Goal: Task Accomplishment & Management: Manage account settings

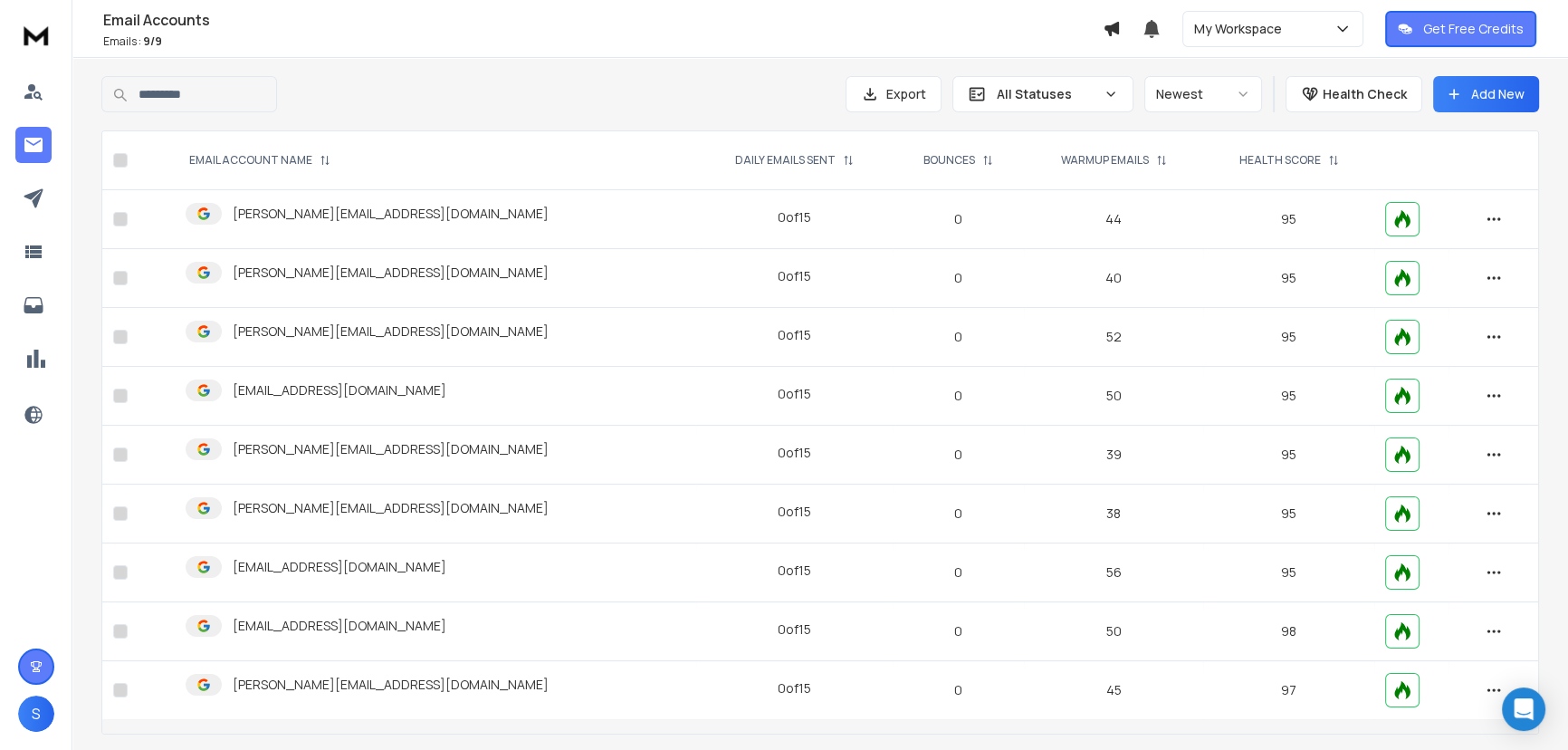
click at [1253, 159] on p "HEALTH SCORE" at bounding box center [1279, 160] width 81 height 15
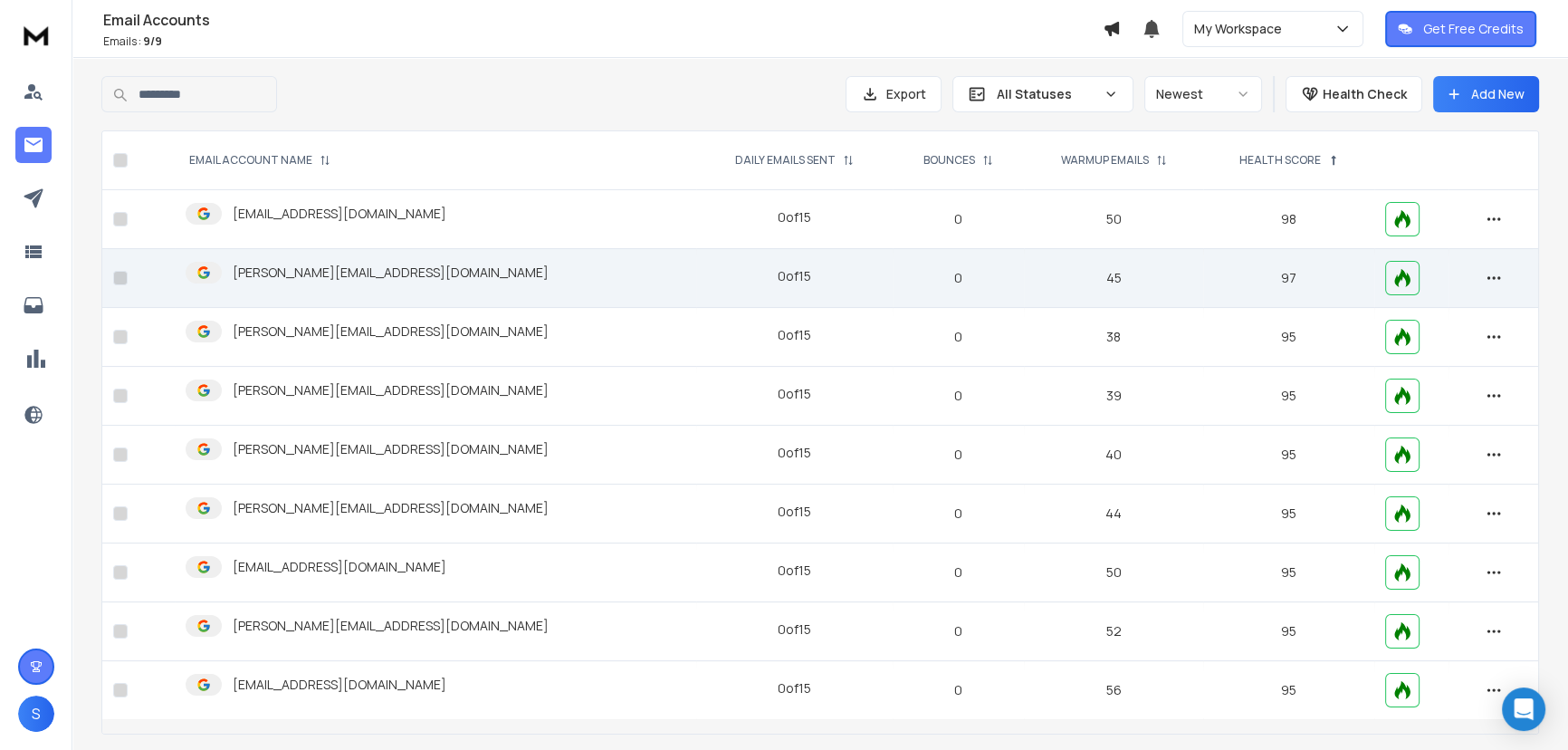
click at [1246, 293] on td "97" at bounding box center [1288, 278] width 171 height 59
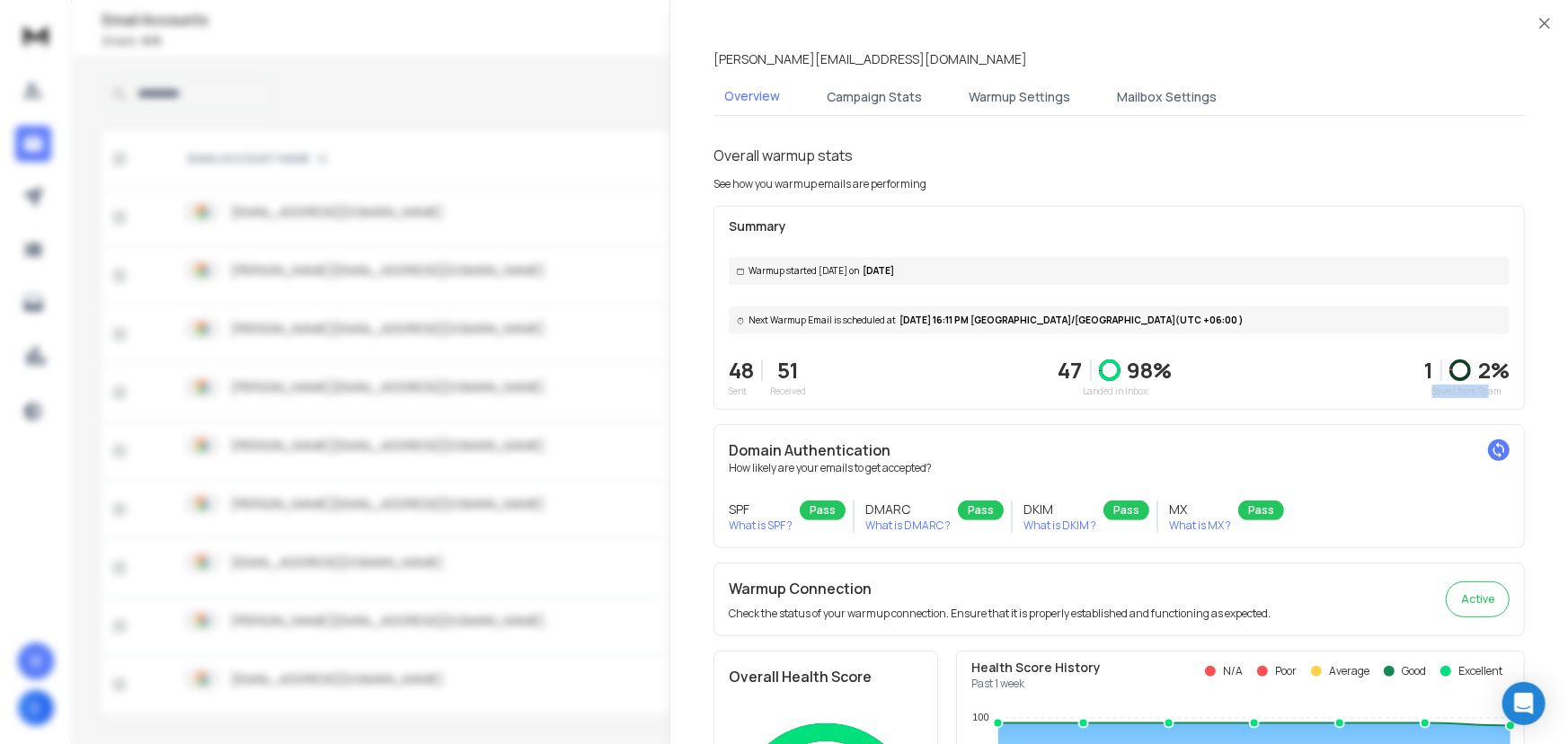
drag, startPoint x: 1425, startPoint y: 396, endPoint x: 1484, endPoint y: 395, distance: 59.0
click at [1484, 395] on p "Saved from Spam" at bounding box center [1466, 391] width 85 height 14
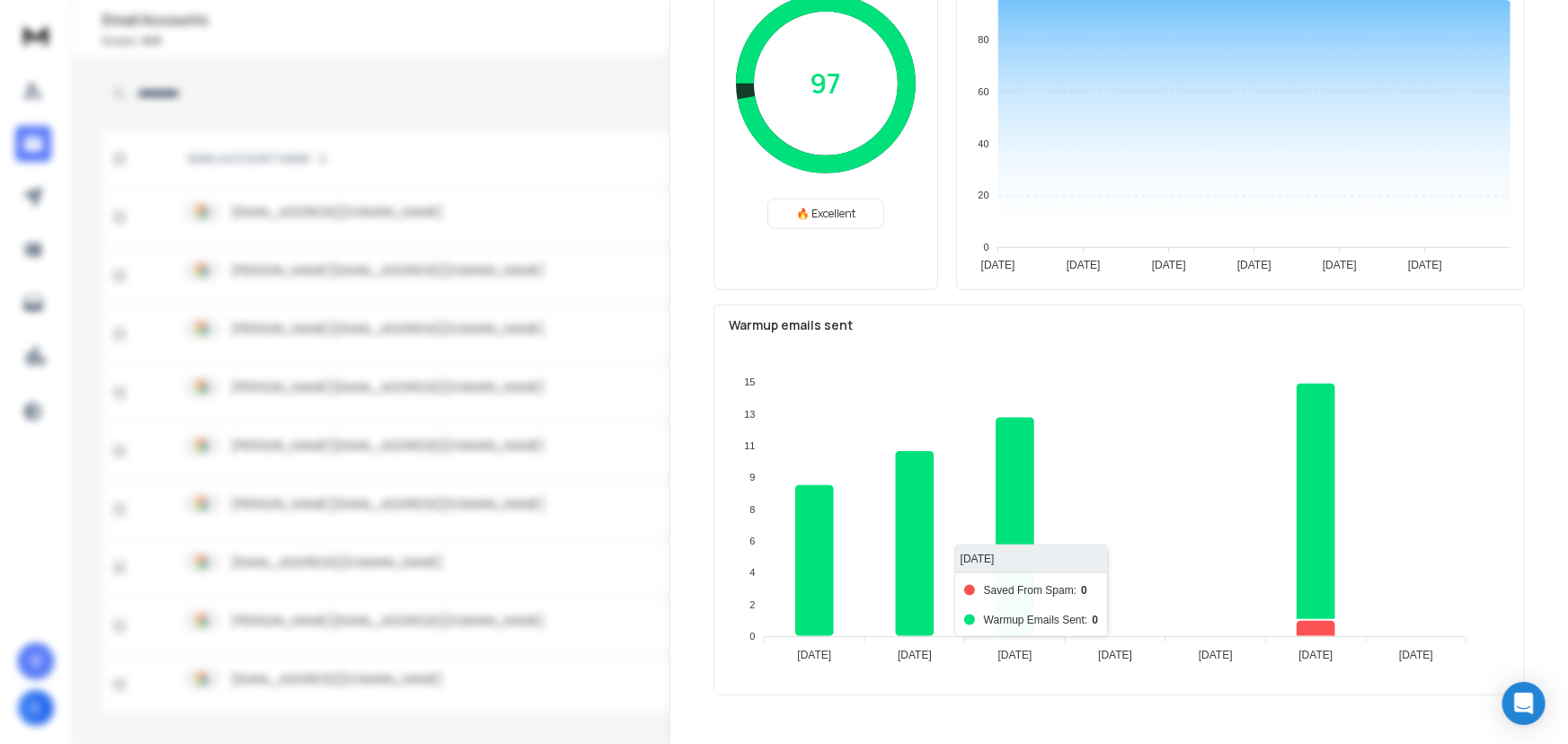
click at [1125, 543] on foreignobject at bounding box center [1117, 513] width 777 height 314
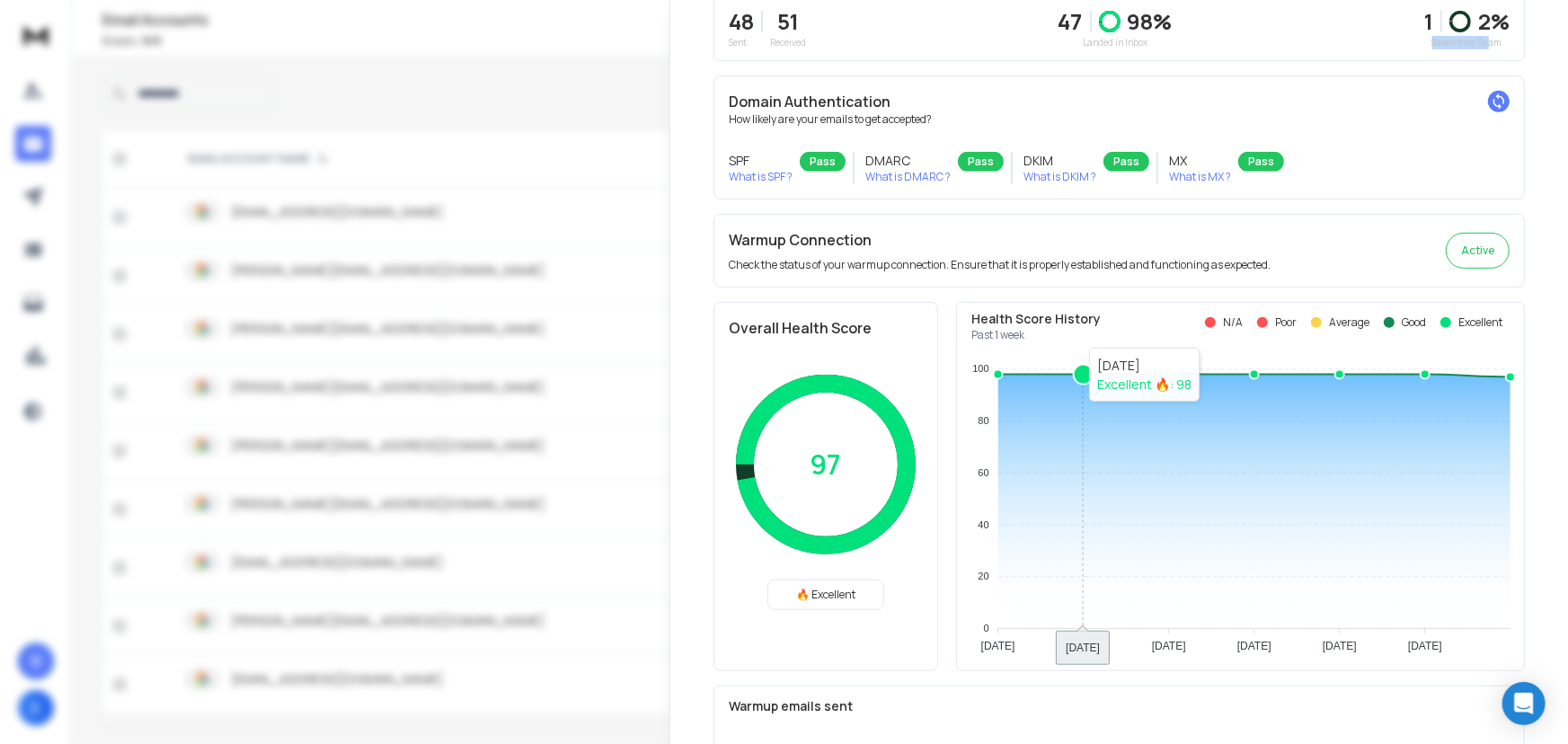
scroll to position [0, 0]
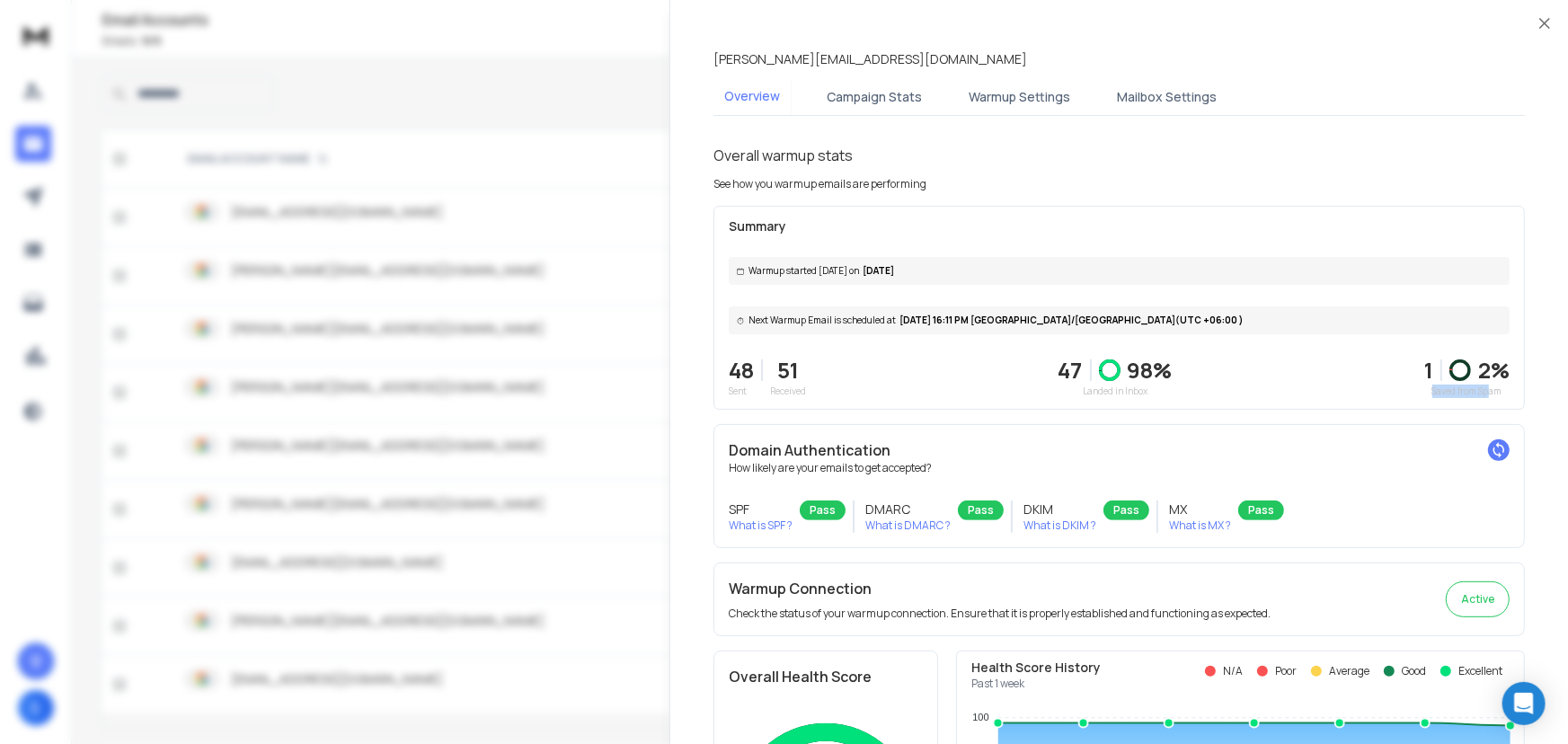
click at [333, 247] on div at bounding box center [784, 372] width 1568 height 744
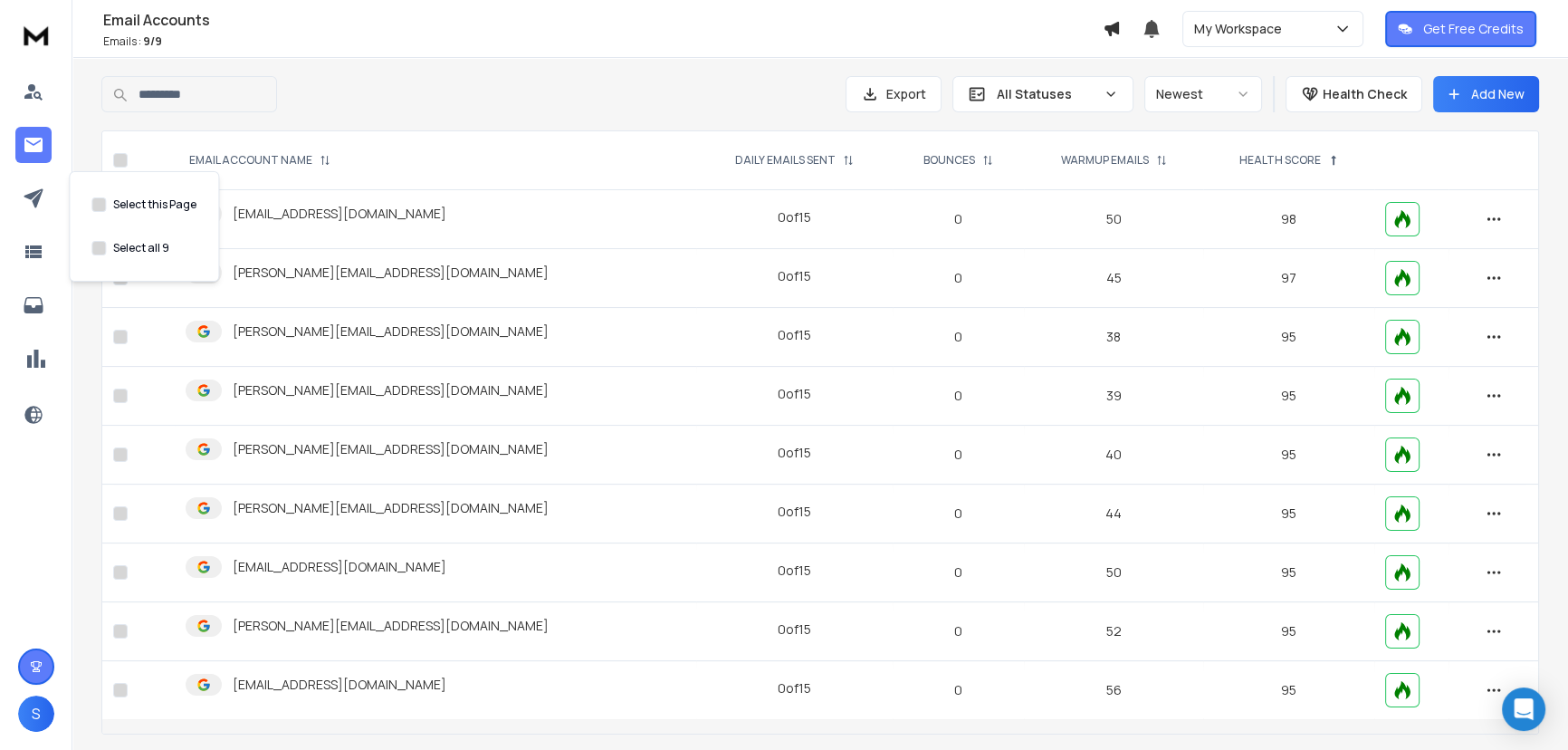
click at [115, 160] on button "Select this Page" at bounding box center [120, 160] width 15 height 15
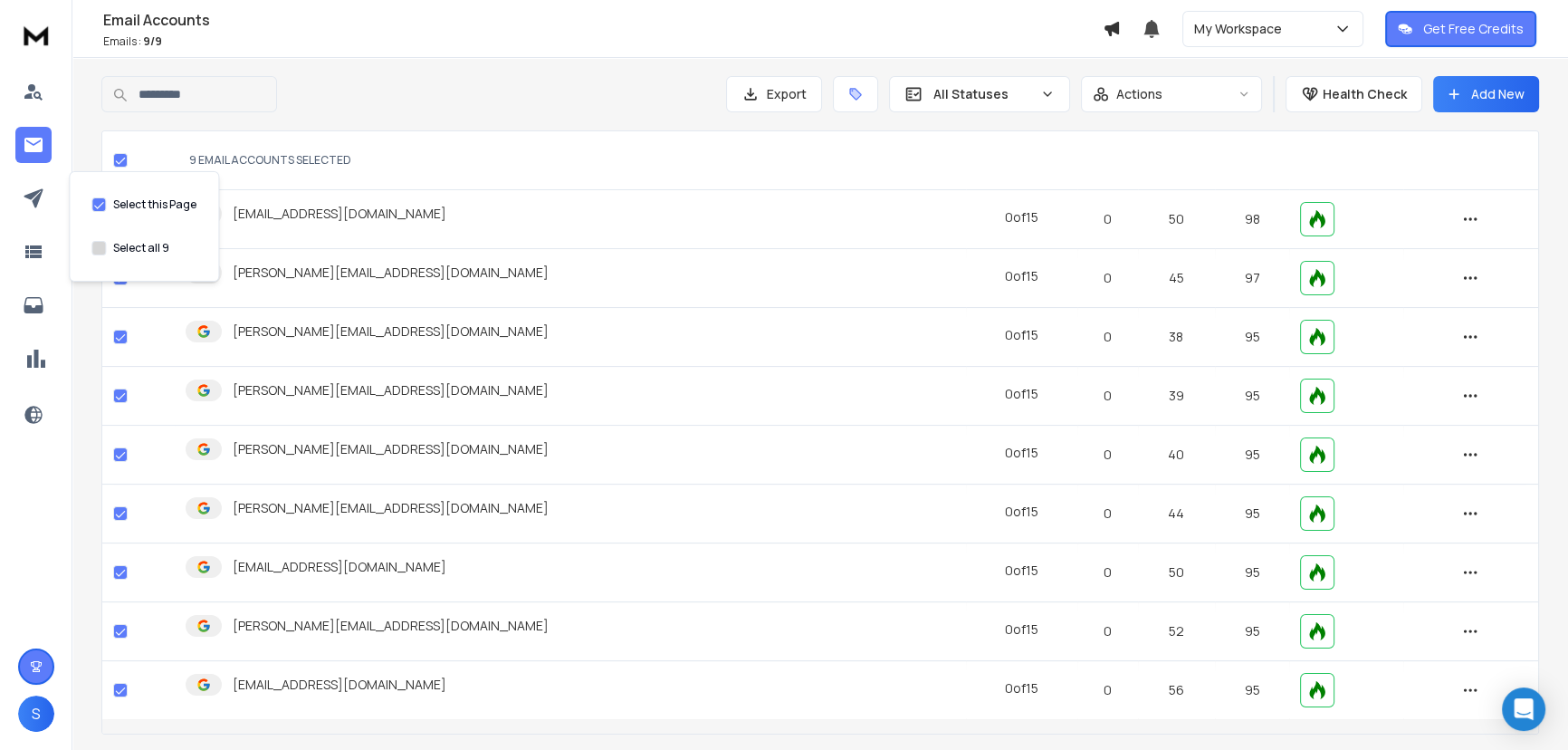
click at [105, 246] on button "Select this Page" at bounding box center [99, 248] width 15 height 15
click at [1129, 95] on p "Actions" at bounding box center [1139, 93] width 47 height 18
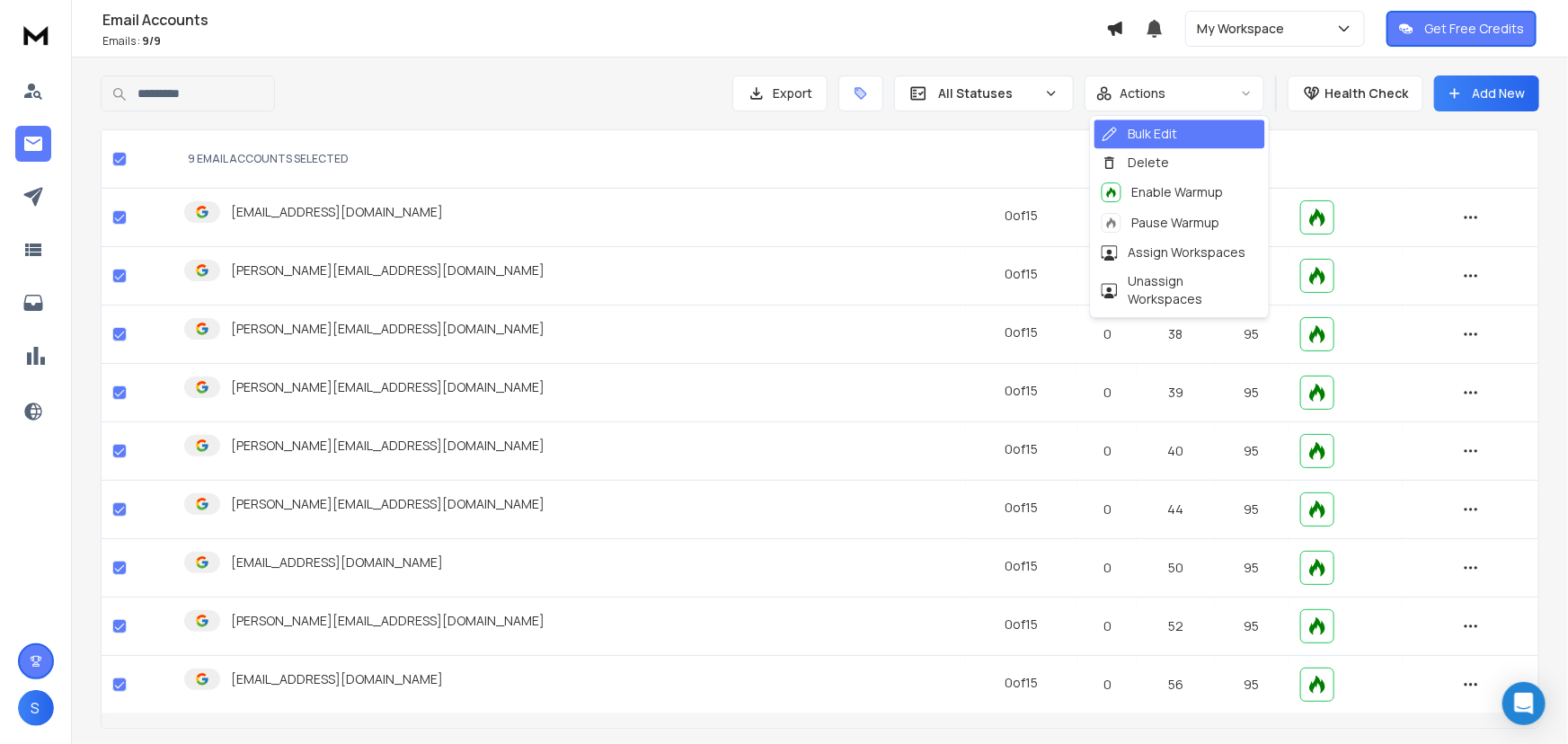
click at [1130, 125] on div "Bulk Edit" at bounding box center [1139, 133] width 77 height 18
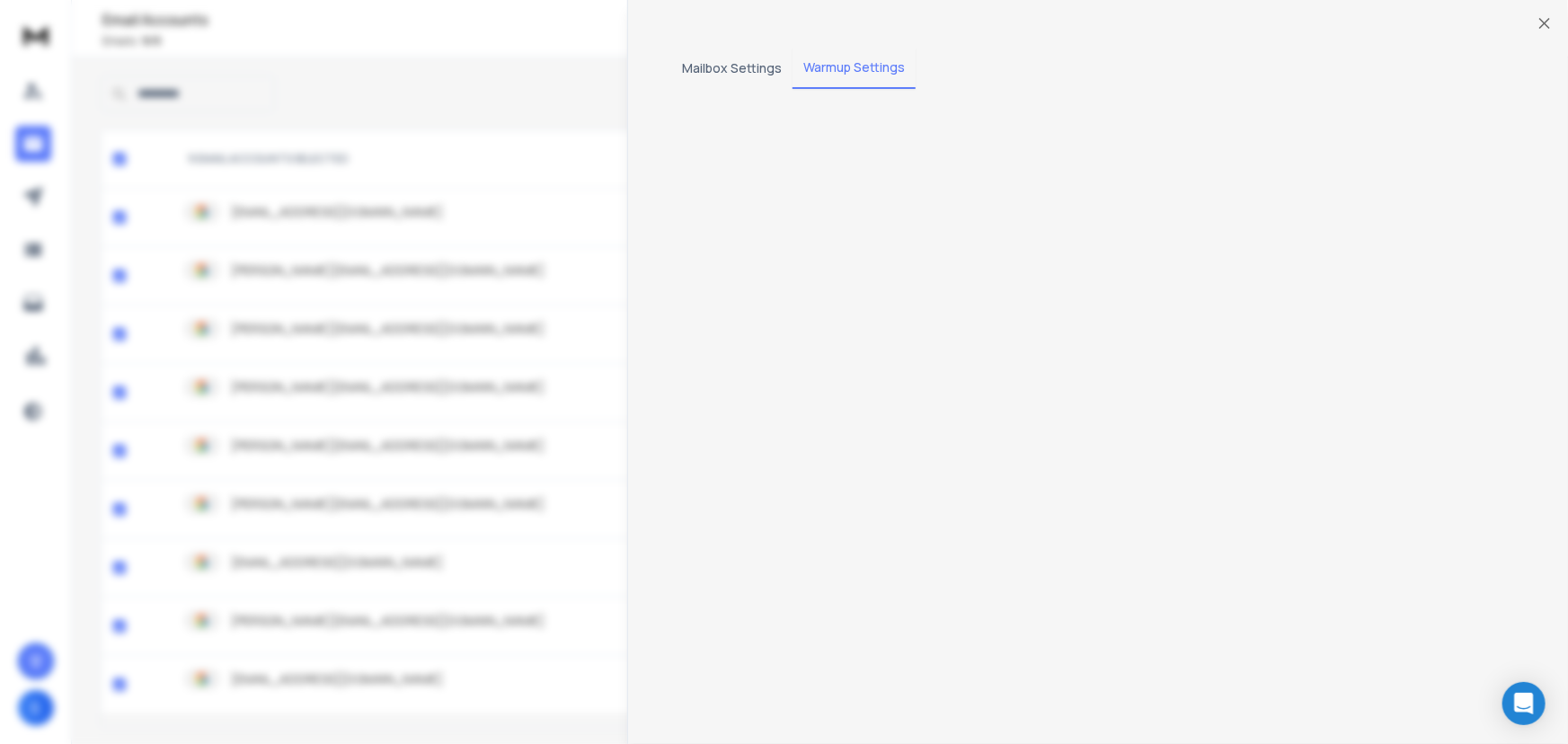
click at [874, 63] on button "Warmup Settings" at bounding box center [853, 68] width 123 height 42
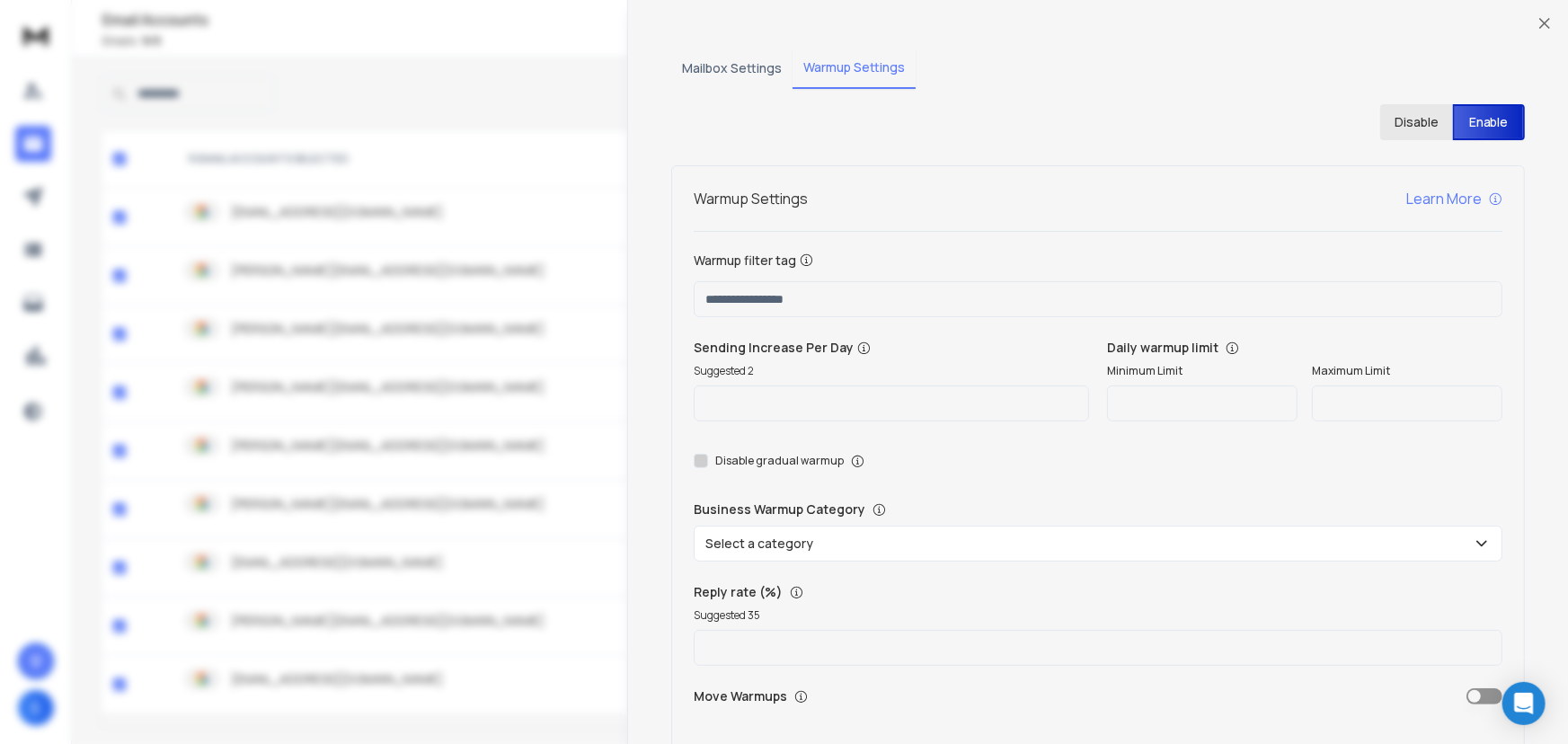
click at [881, 412] on input "number" at bounding box center [891, 403] width 396 height 36
type input "*"
click at [1144, 415] on input "number" at bounding box center [1202, 403] width 190 height 36
type input "*"
click at [1390, 414] on input "number" at bounding box center [1407, 403] width 190 height 36
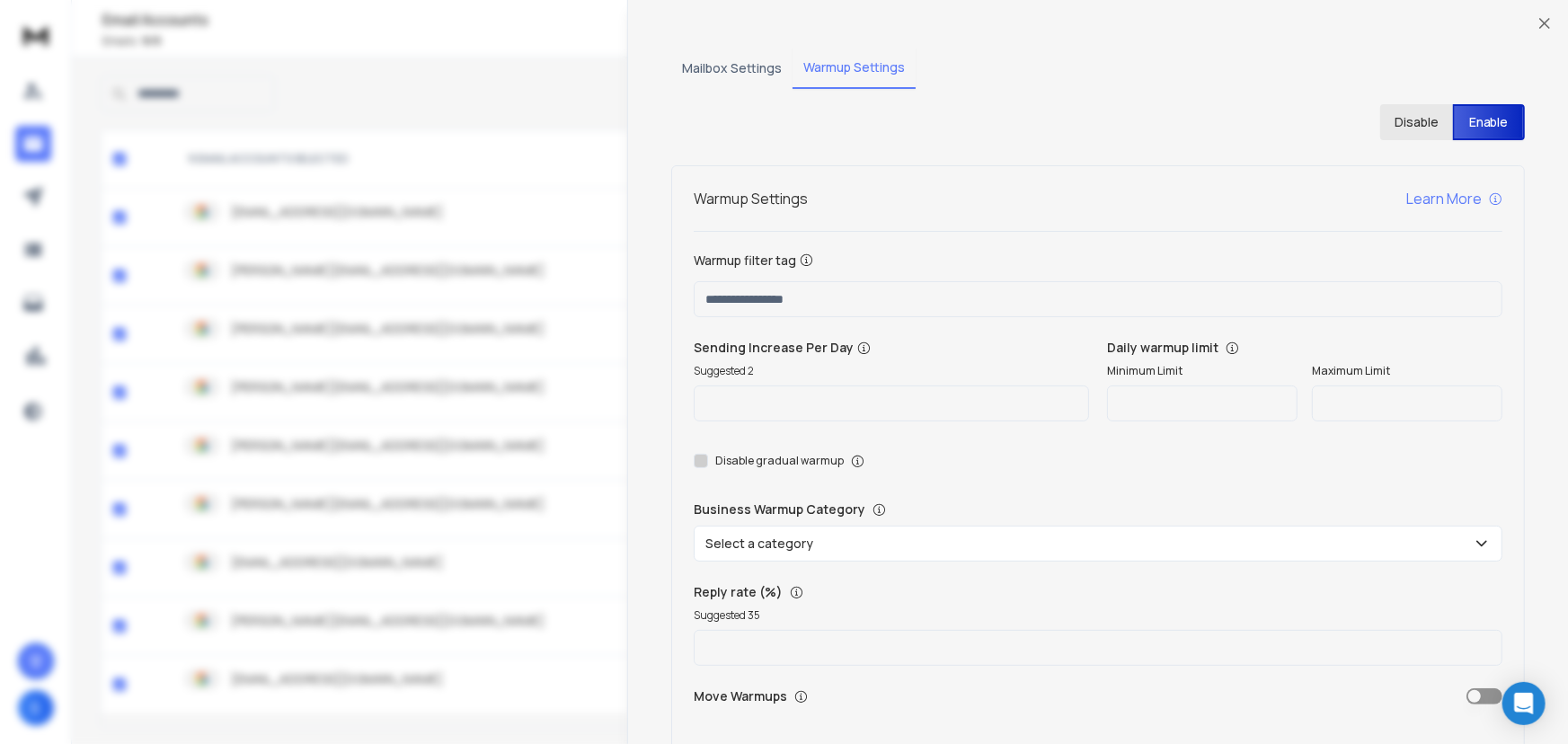
click at [1179, 484] on form "Warmup Settings Learn More Warmup filter tag Sending Increase Per Day Suggested…" at bounding box center [1097, 529] width 809 height 683
drag, startPoint x: 1354, startPoint y: 413, endPoint x: 1324, endPoint y: 433, distance: 36.1
click at [1323, 430] on form "Warmup Settings Learn More Warmup filter tag Sending Increase Per Day Suggested…" at bounding box center [1097, 529] width 809 height 683
type input "**"
click at [1323, 456] on div "Disable gradual warmup" at bounding box center [1097, 460] width 809 height 36
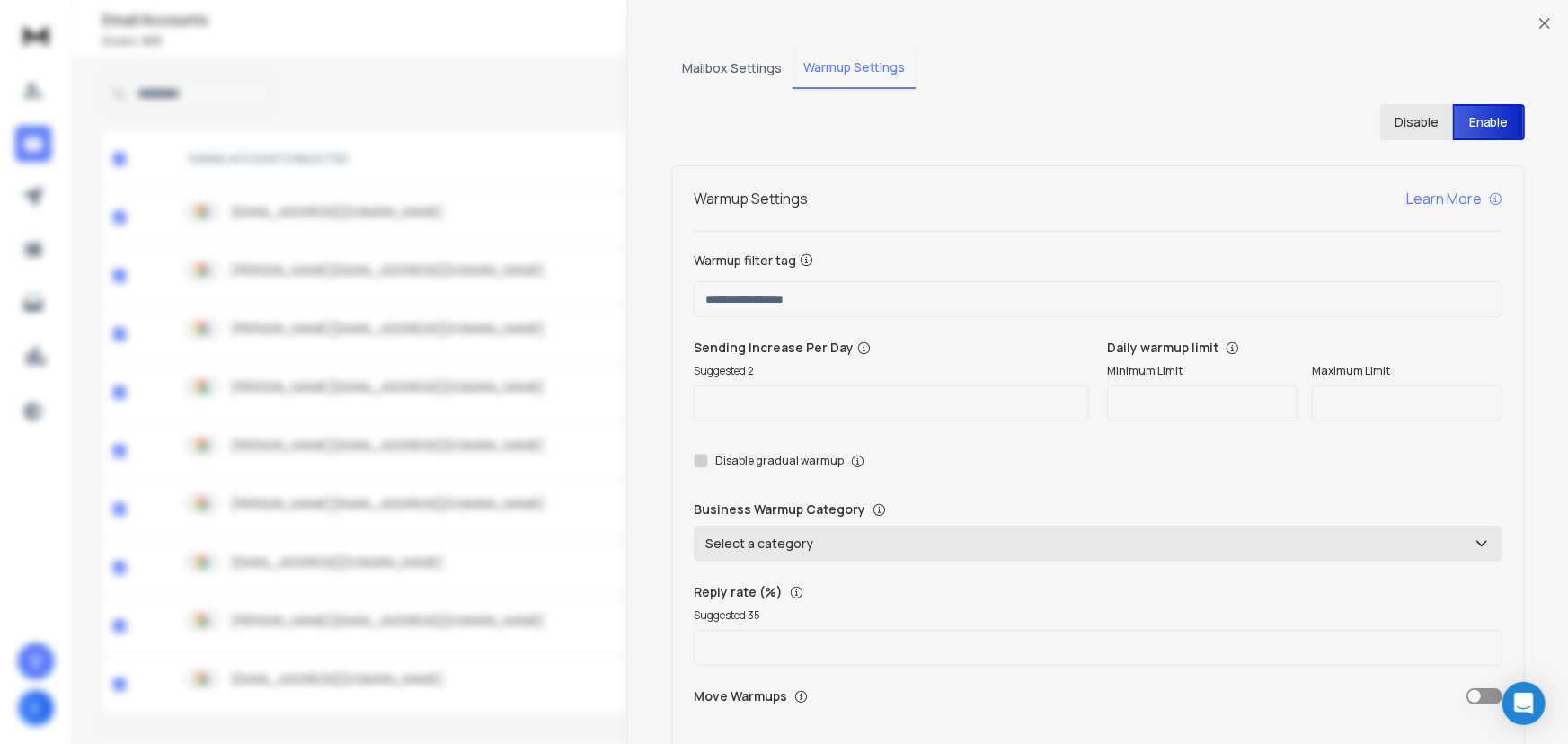
click at [772, 548] on p "Select a category" at bounding box center [763, 543] width 115 height 18
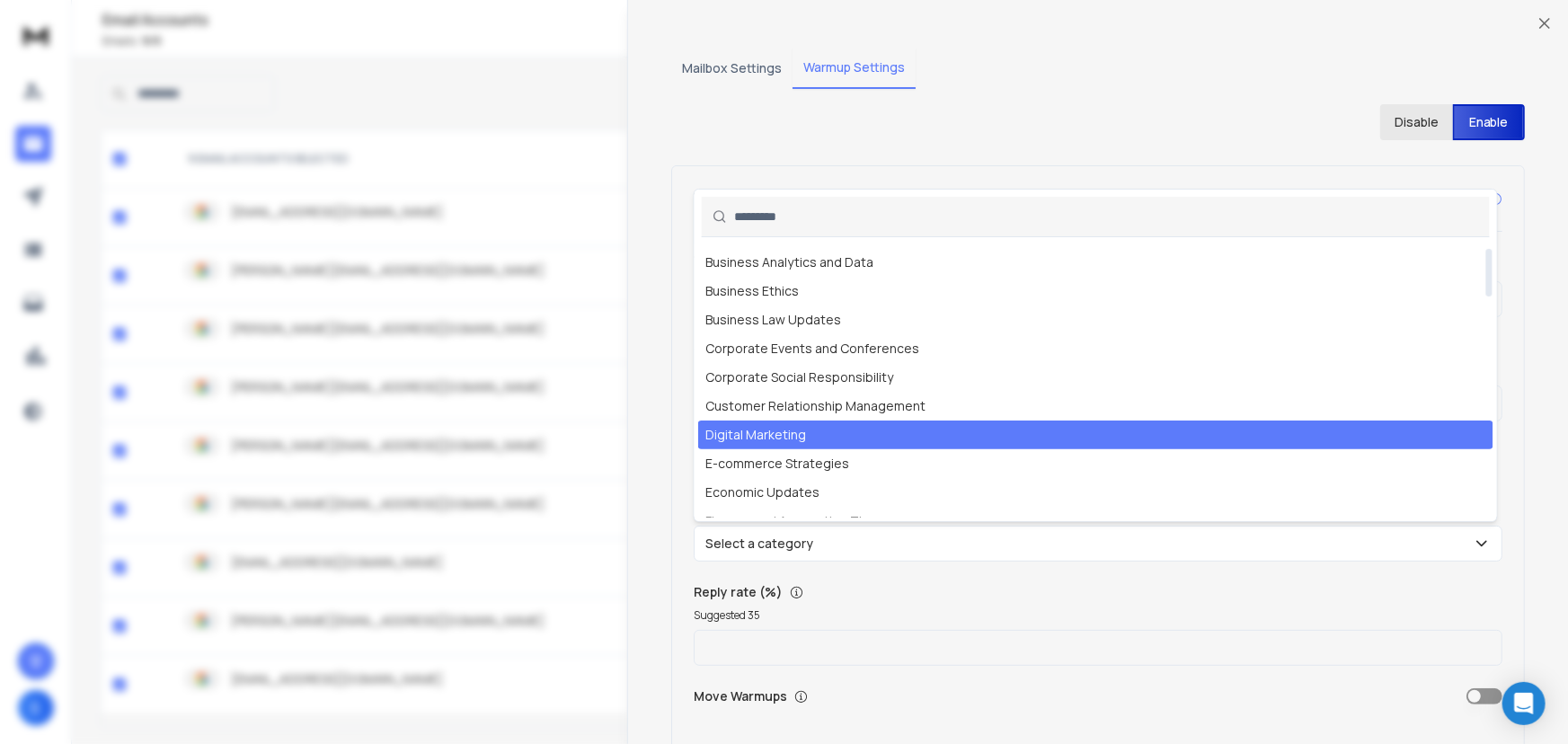
click at [789, 433] on span "Digital Marketing" at bounding box center [755, 434] width 101 height 18
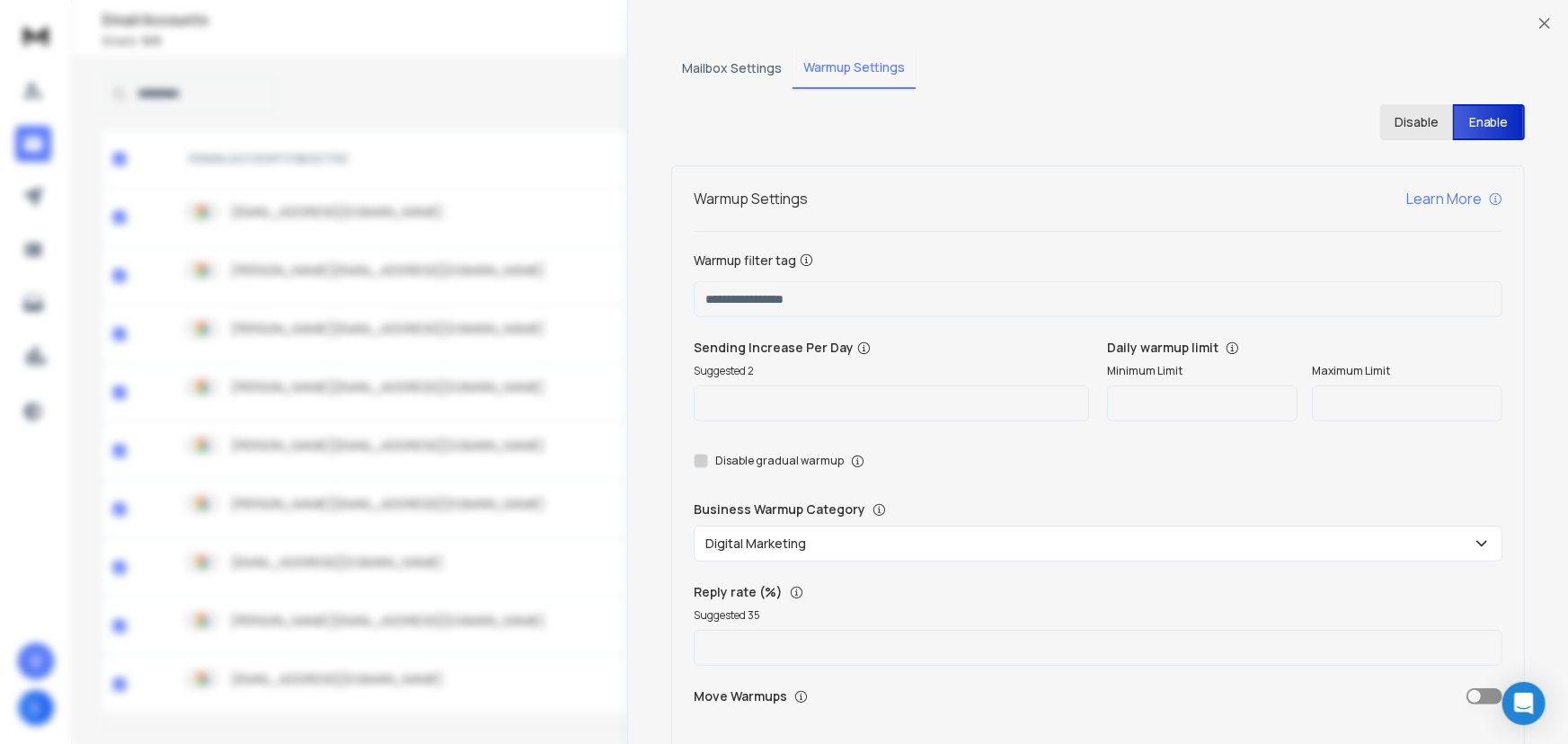
scroll to position [189, 0]
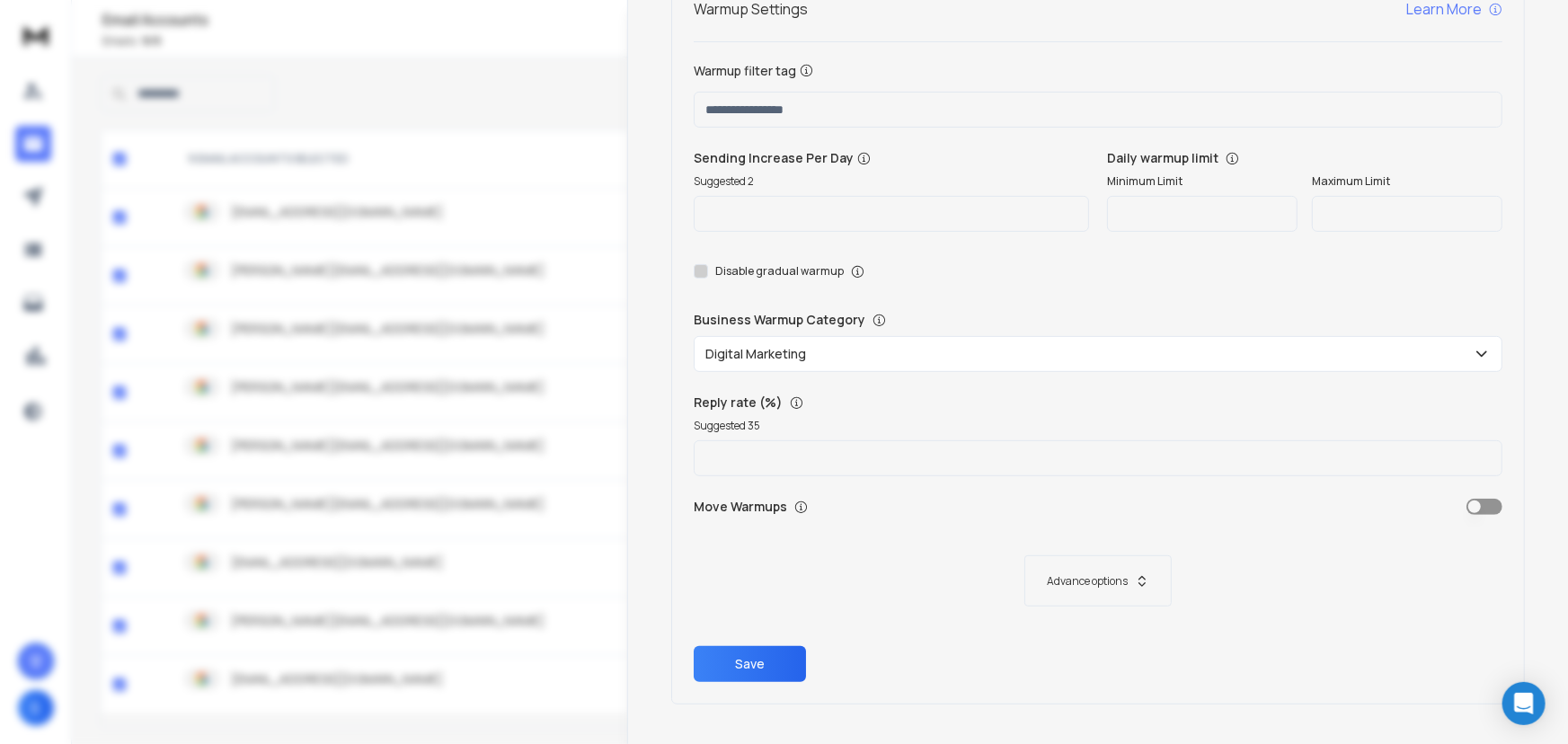
click at [756, 469] on input "number" at bounding box center [1097, 457] width 809 height 36
type input "**"
click at [846, 485] on form "Warmup Settings Learn More Warmup filter tag Sending Increase Per Day Suggested…" at bounding box center [1097, 339] width 809 height 683
click at [696, 268] on button "Disable gradual warmup" at bounding box center [701, 272] width 15 height 15
click at [702, 270] on button "Disable gradual warmup" at bounding box center [701, 272] width 15 height 15
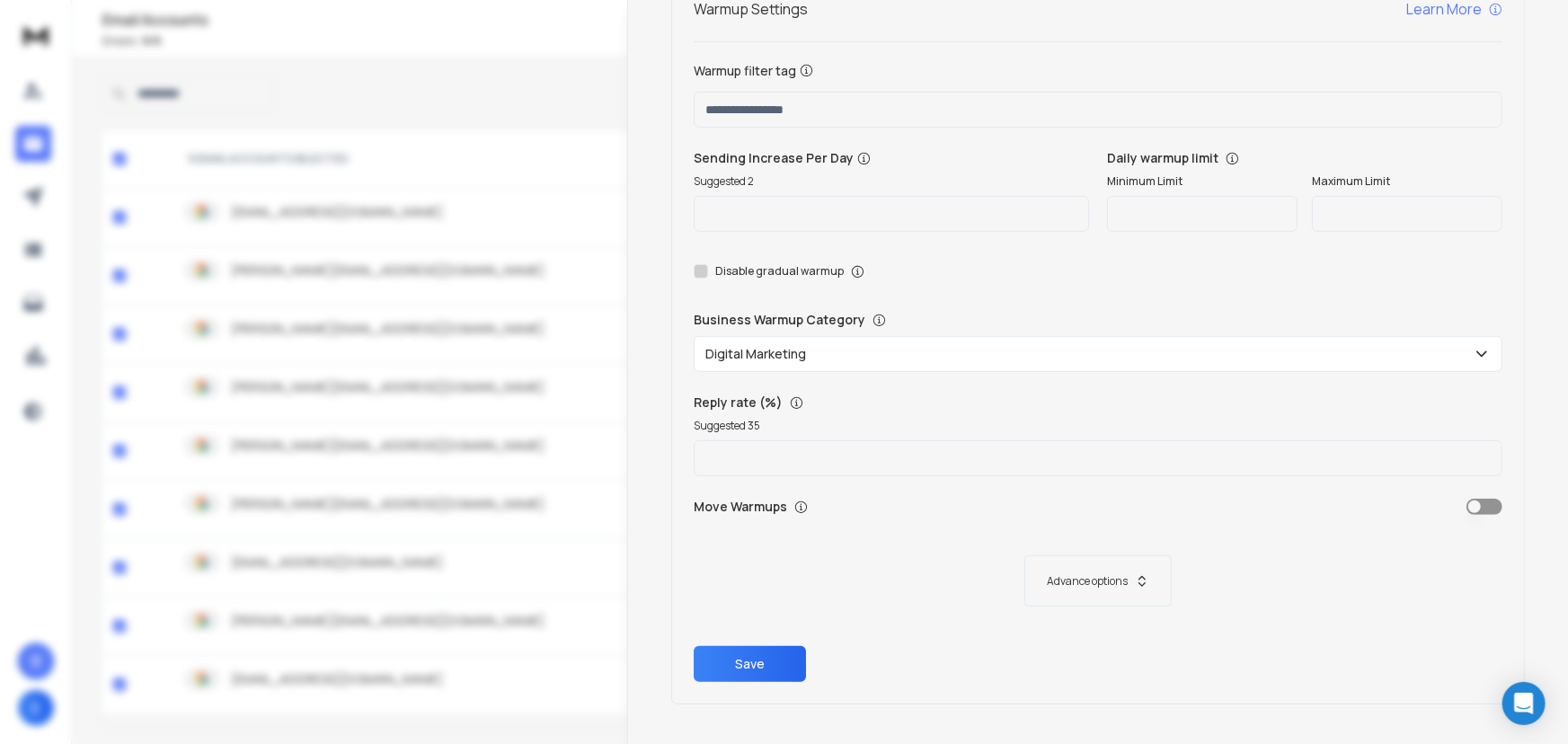
click at [1146, 579] on icon "button" at bounding box center [1142, 581] width 15 height 15
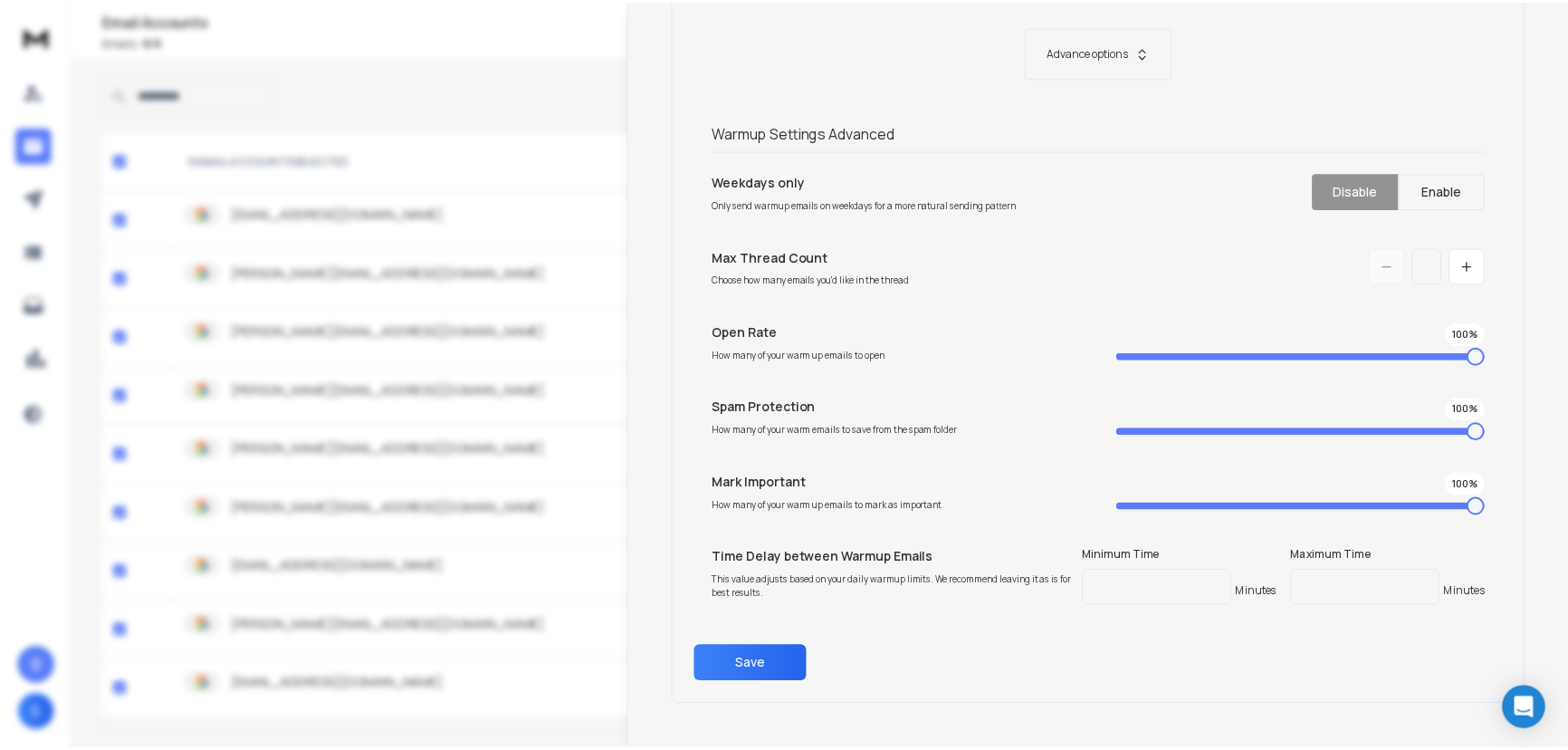
scroll to position [730, 0]
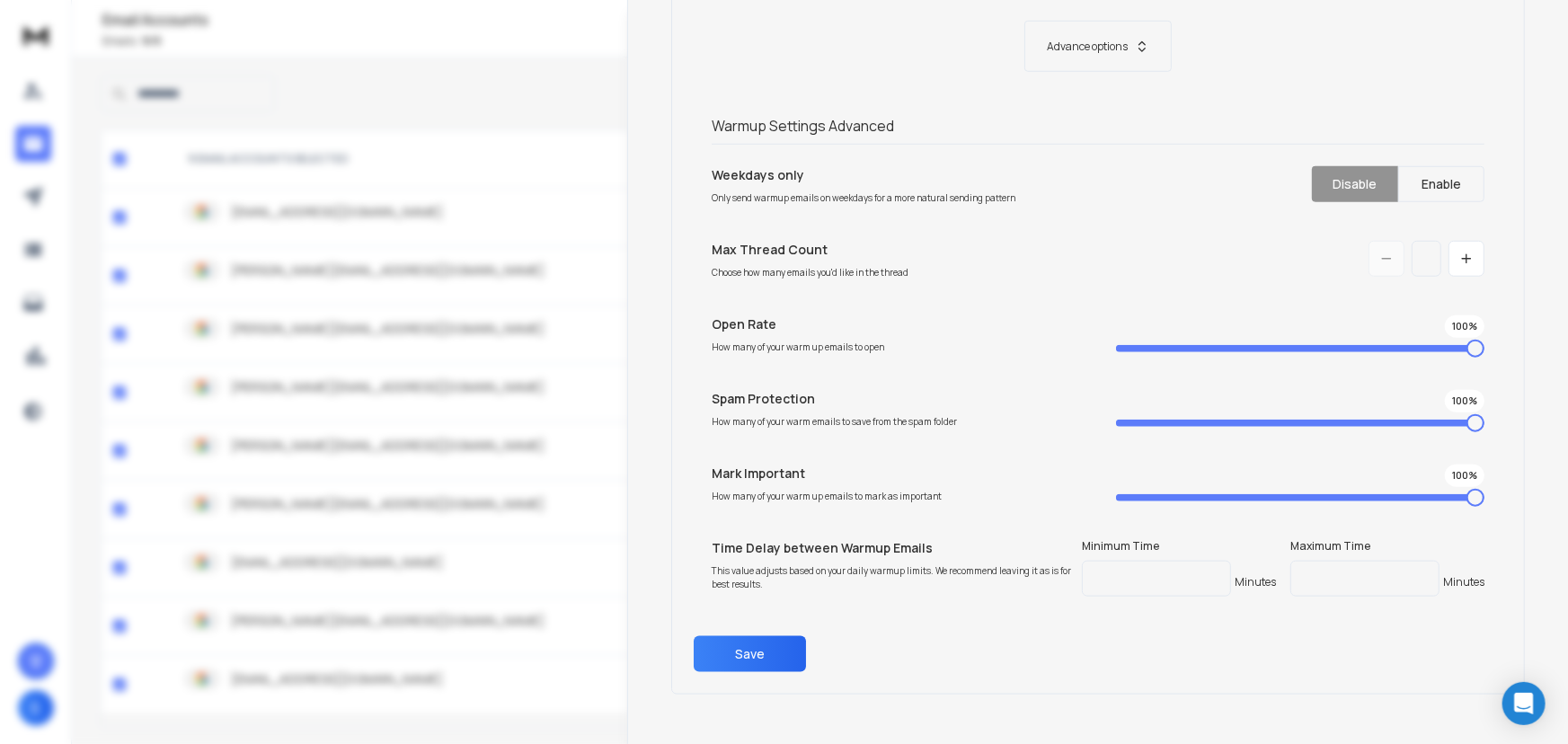
click at [793, 658] on button "Save" at bounding box center [749, 653] width 112 height 36
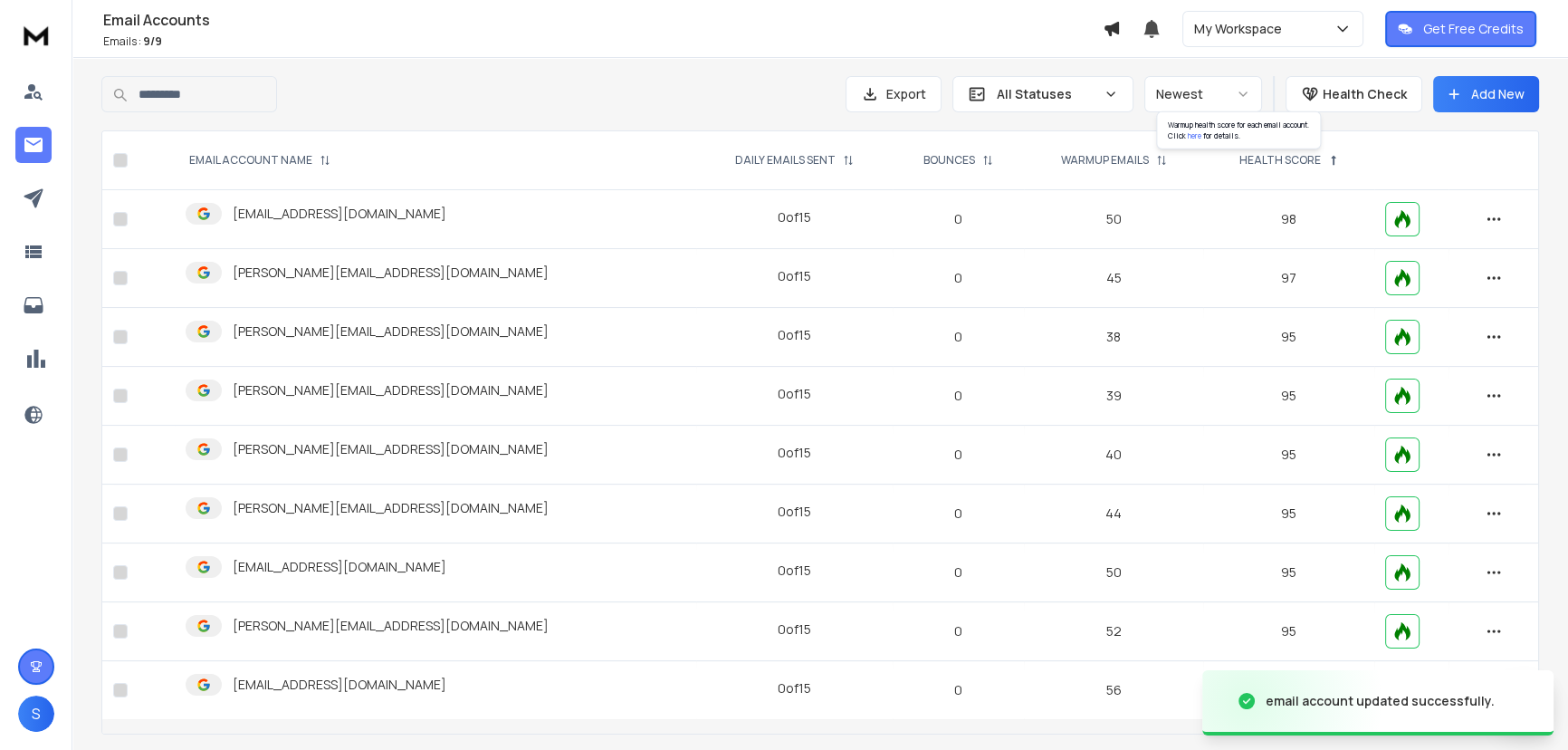
click at [1244, 163] on p "HEALTH SCORE" at bounding box center [1279, 160] width 81 height 15
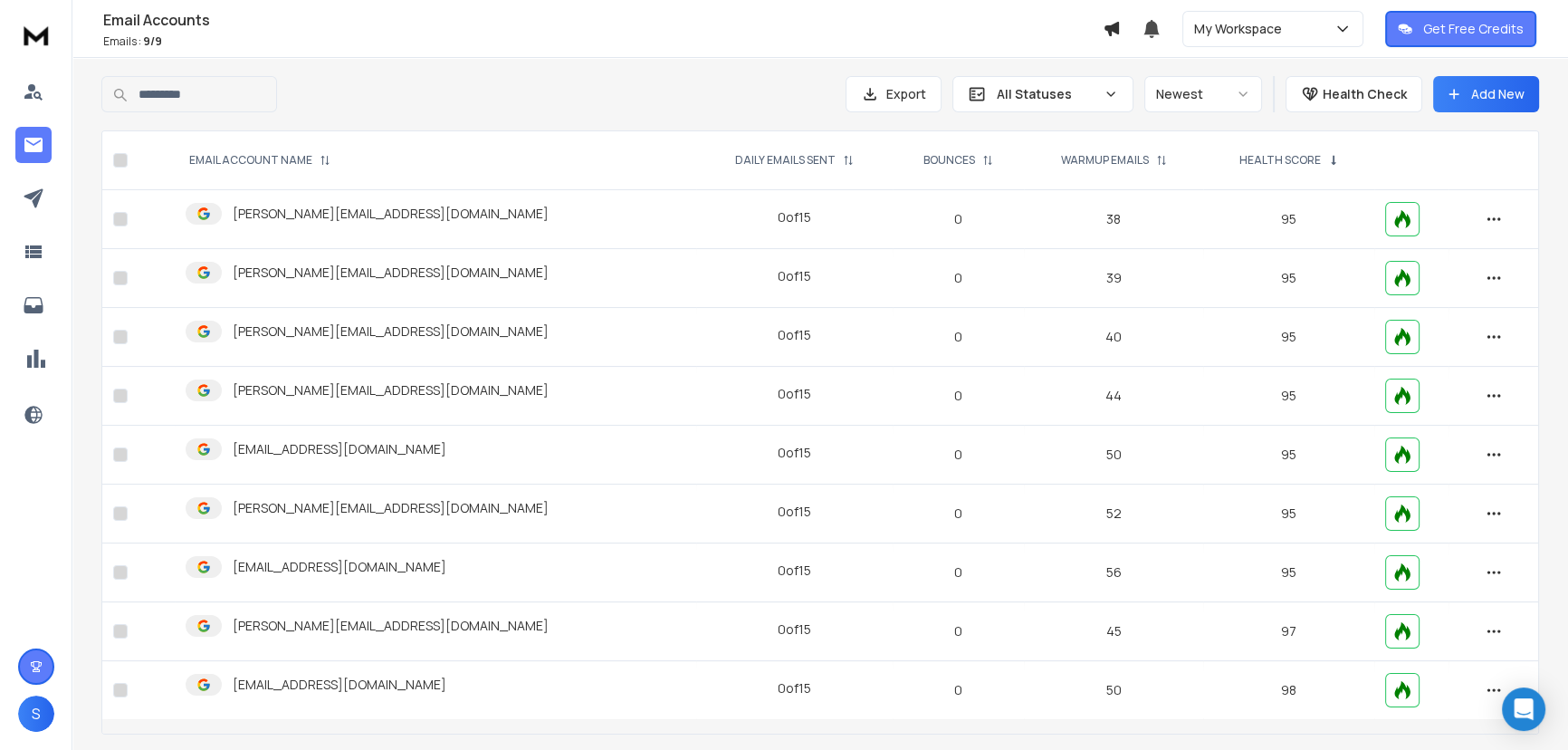
click at [1222, 175] on th "HEALTH SCORE" at bounding box center [1288, 160] width 171 height 59
click at [1239, 156] on p "HEALTH SCORE" at bounding box center [1279, 160] width 81 height 15
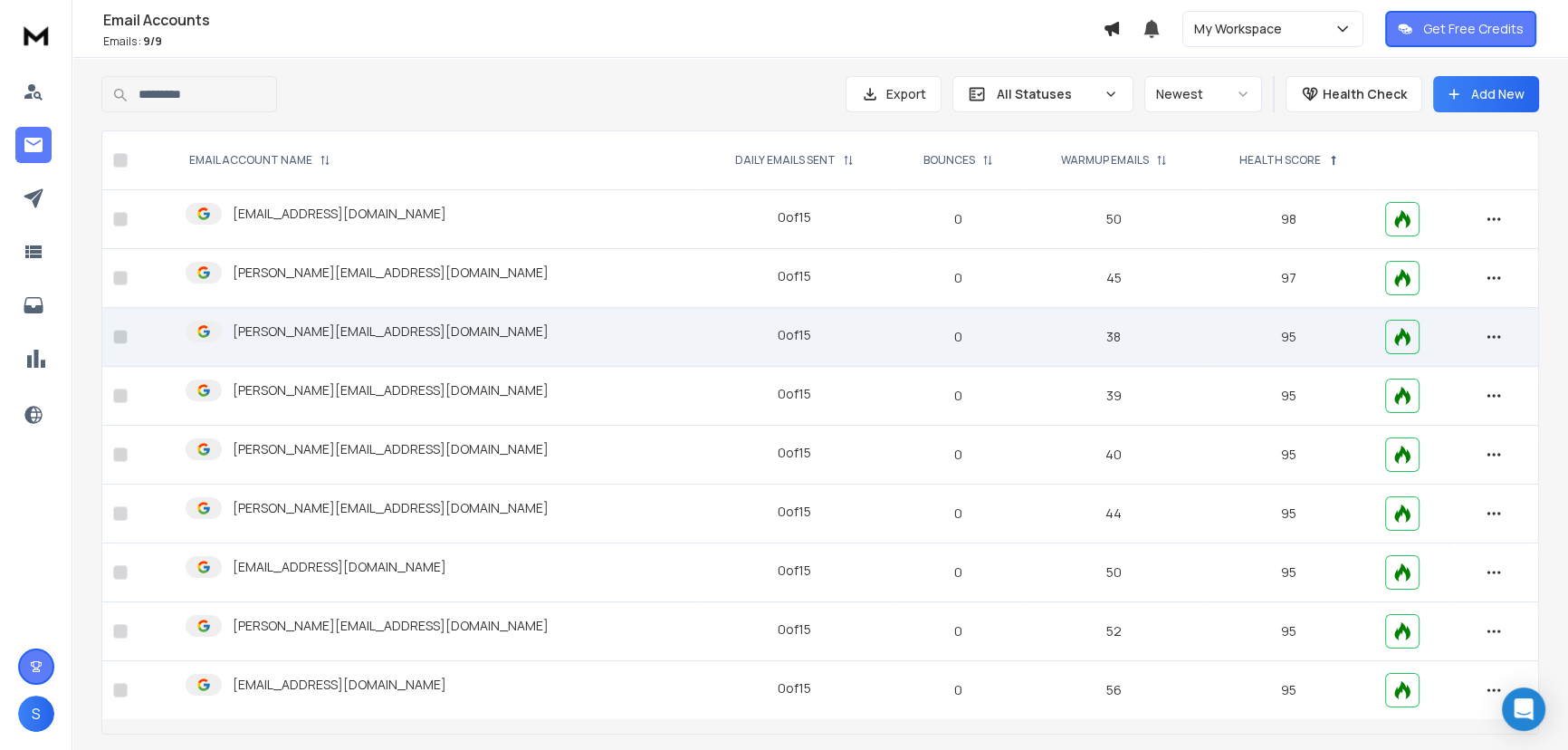
click at [1267, 358] on td "95" at bounding box center [1288, 336] width 171 height 59
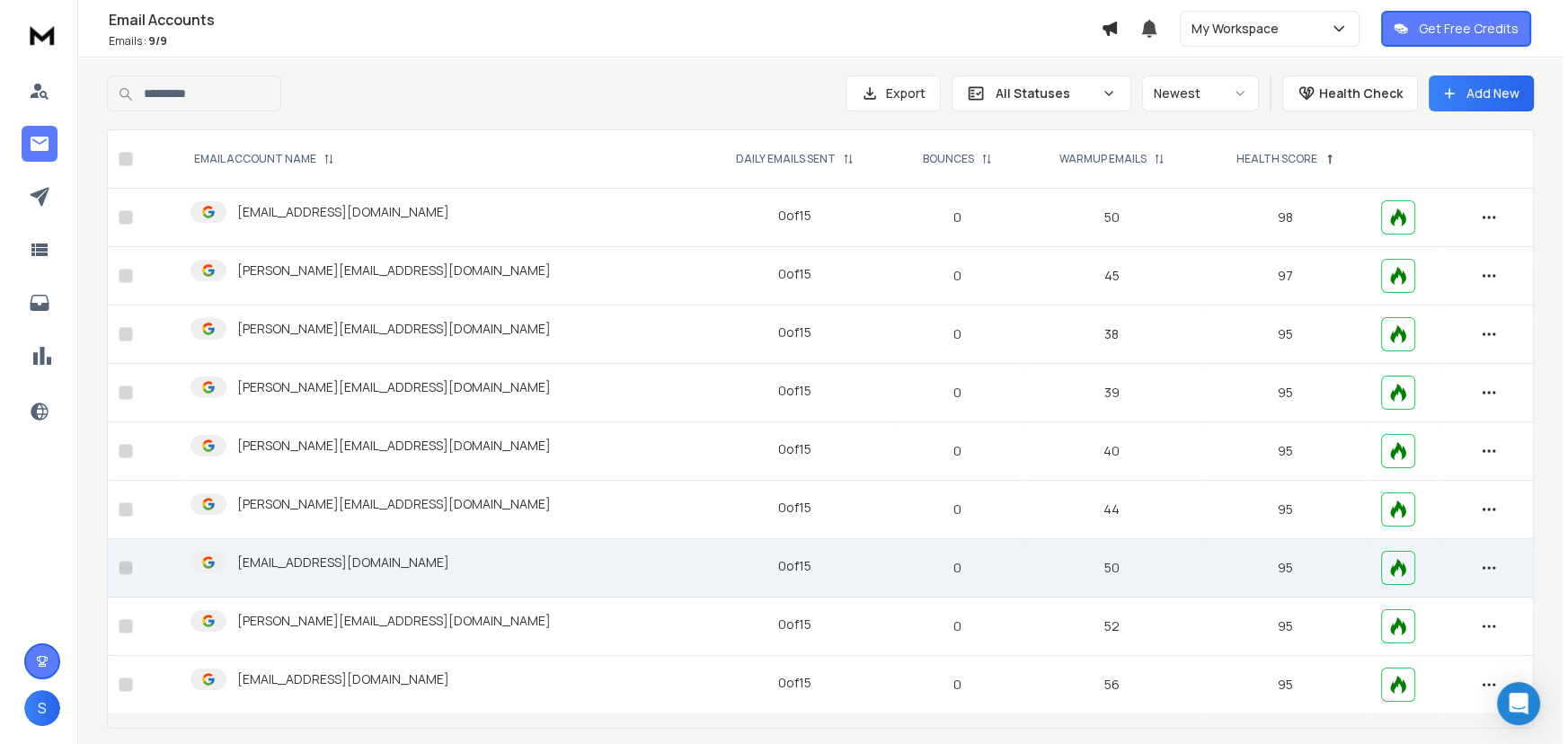
scroll to position [0, 0]
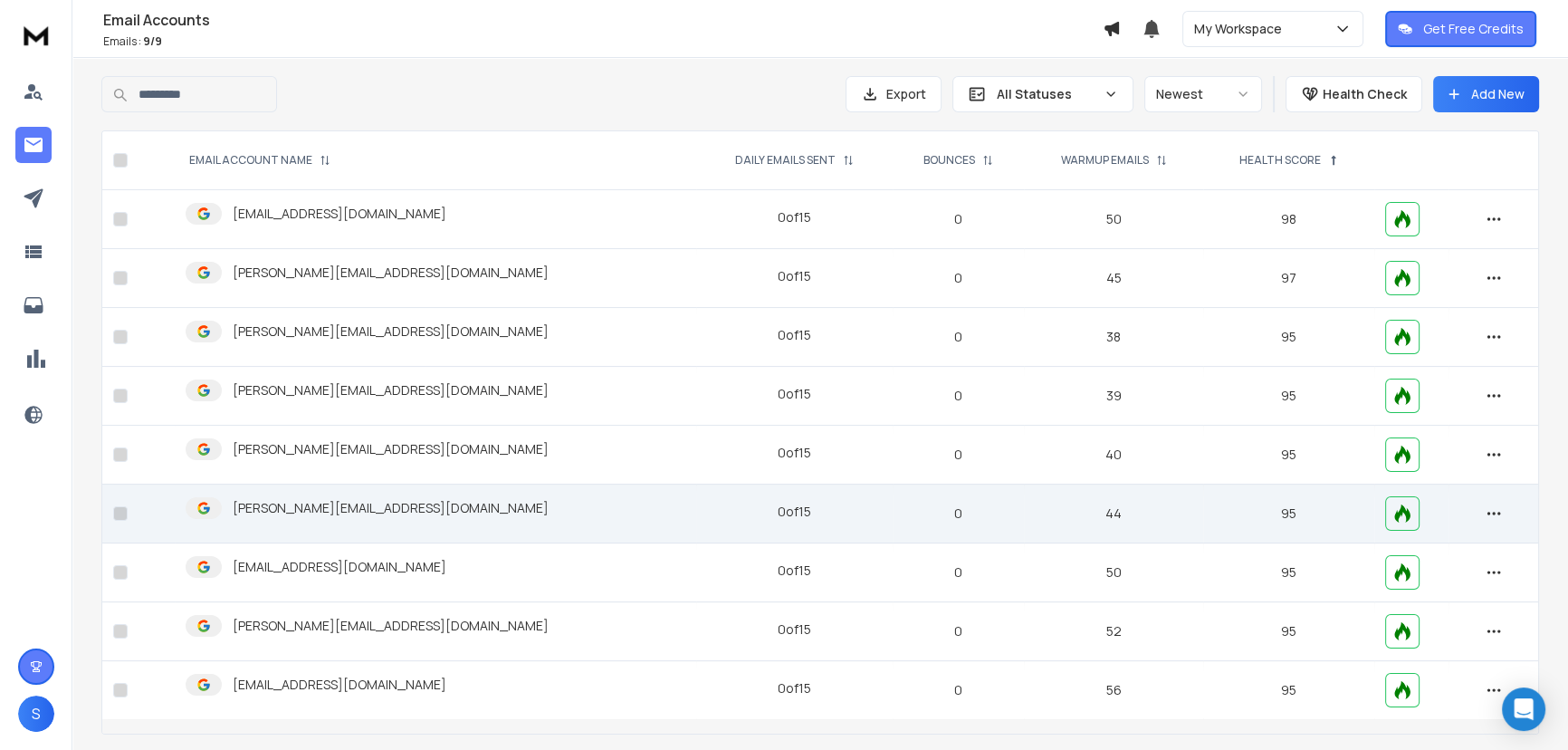
click at [1209, 525] on td "95" at bounding box center [1288, 513] width 171 height 59
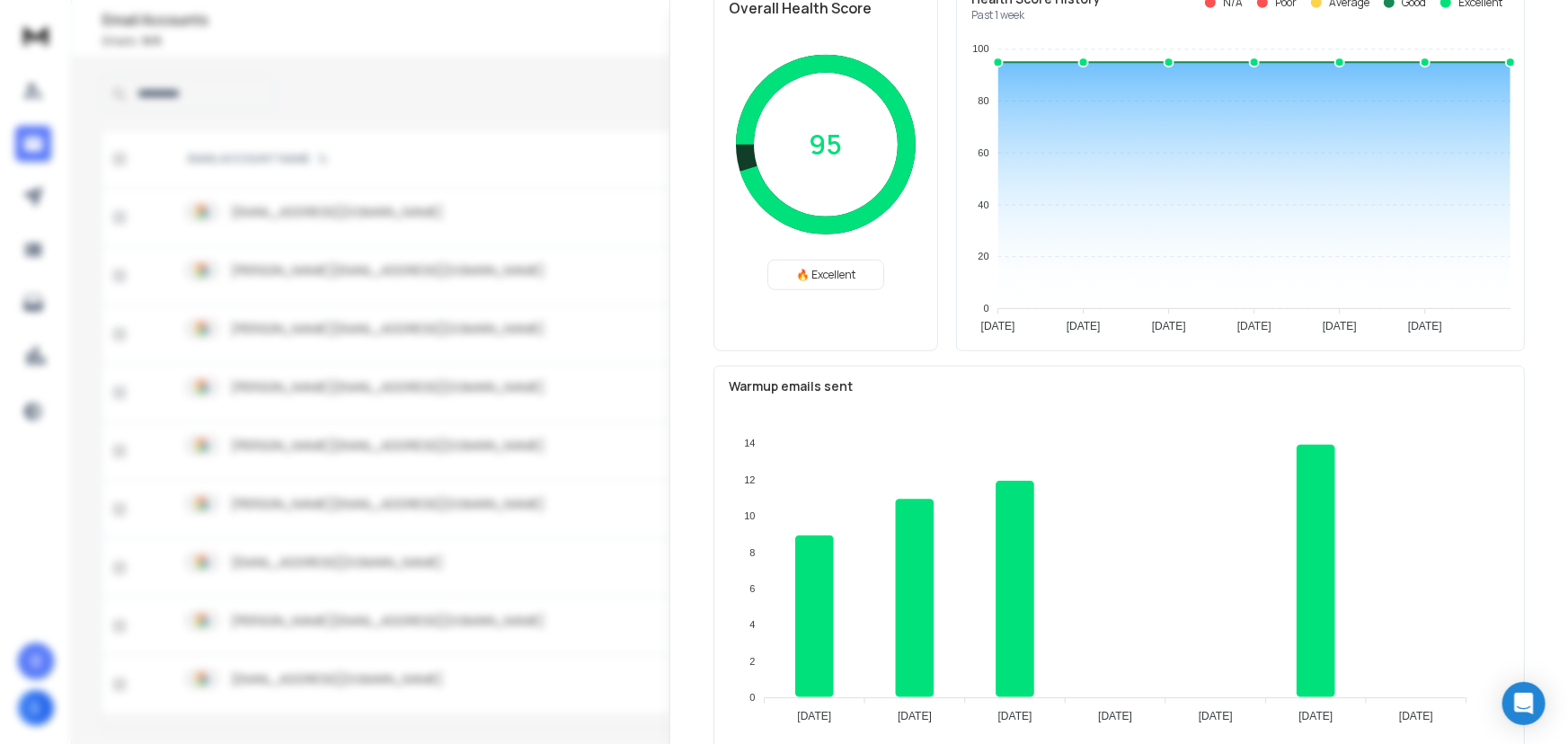
scroll to position [729, 0]
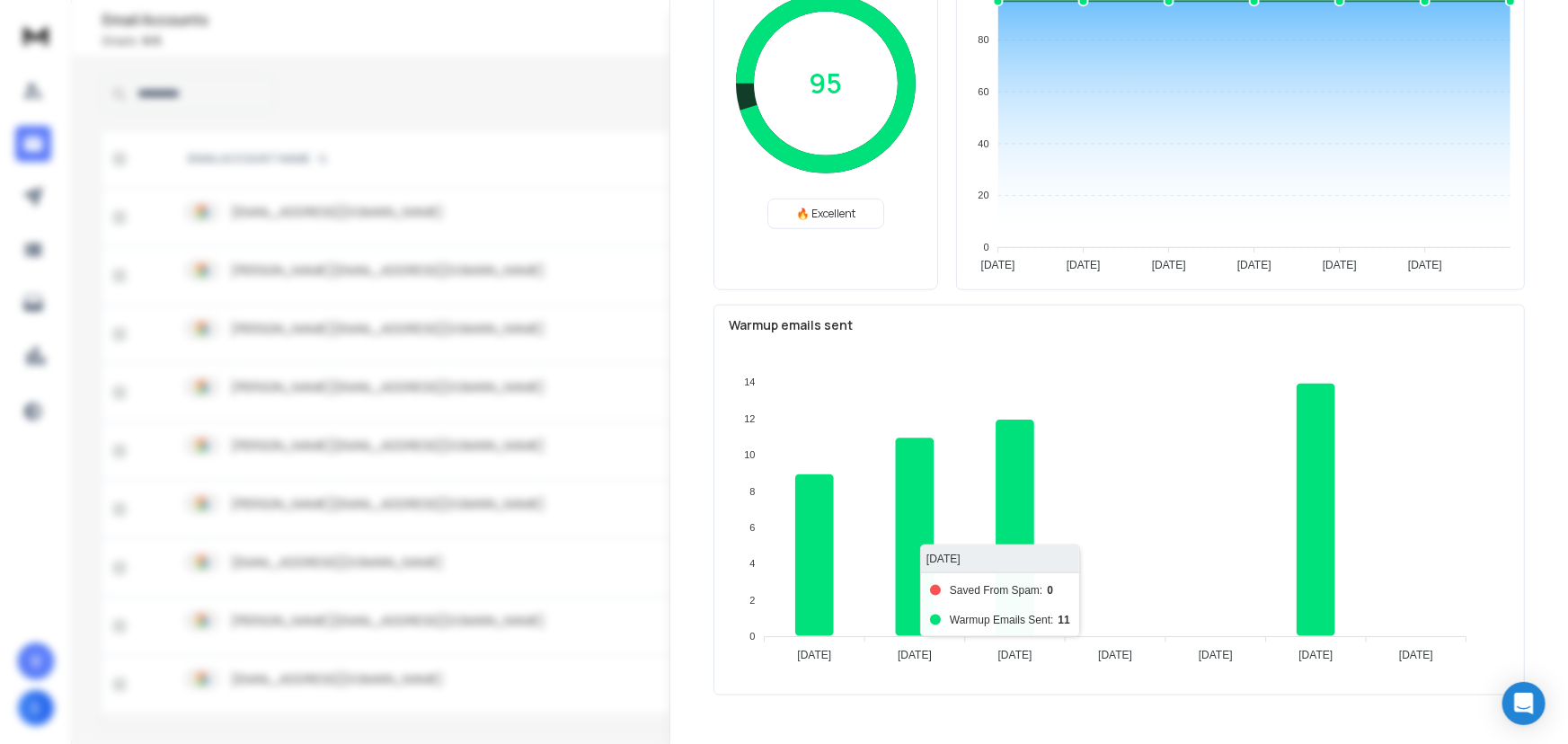
click at [584, 477] on div at bounding box center [784, 372] width 1568 height 744
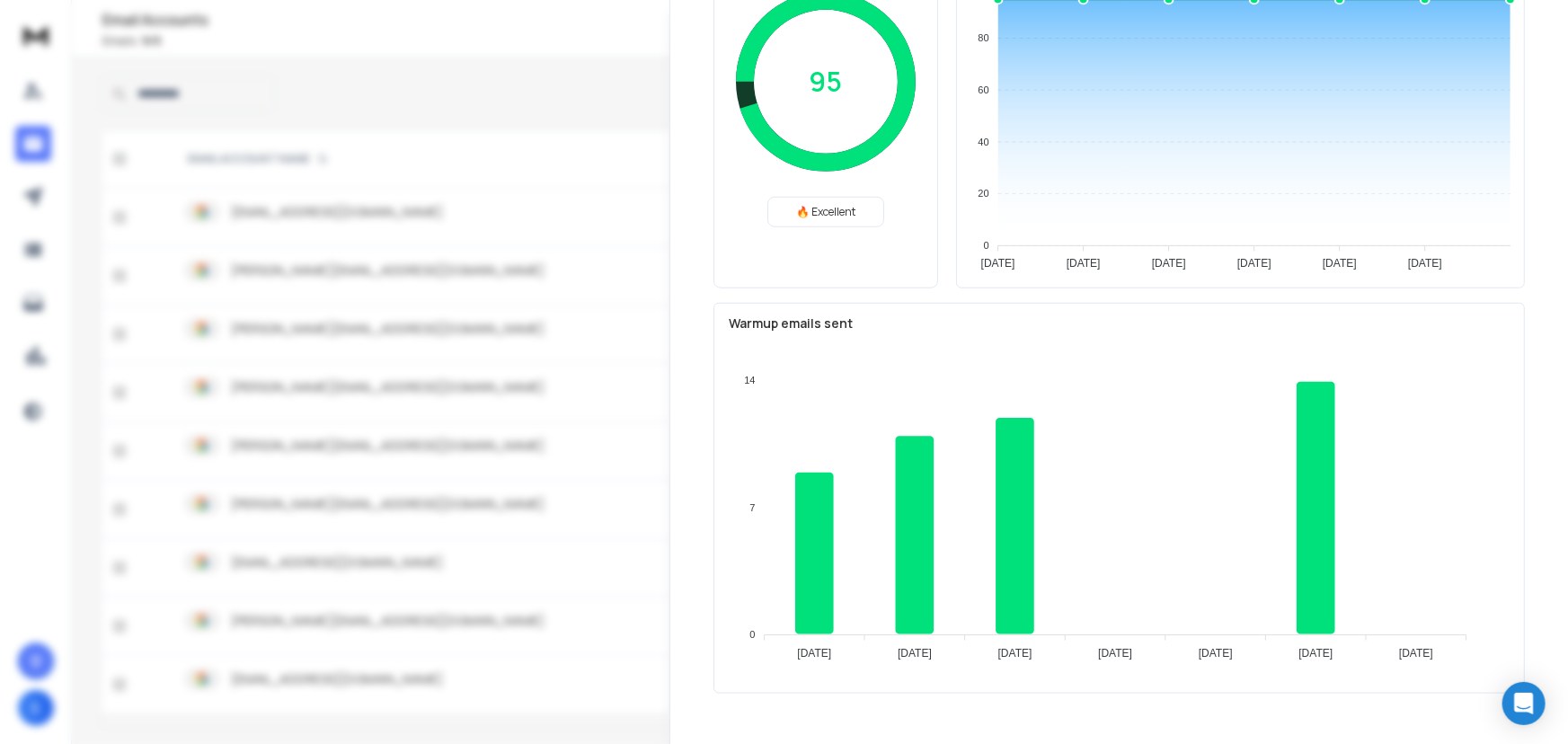
scroll to position [680, 0]
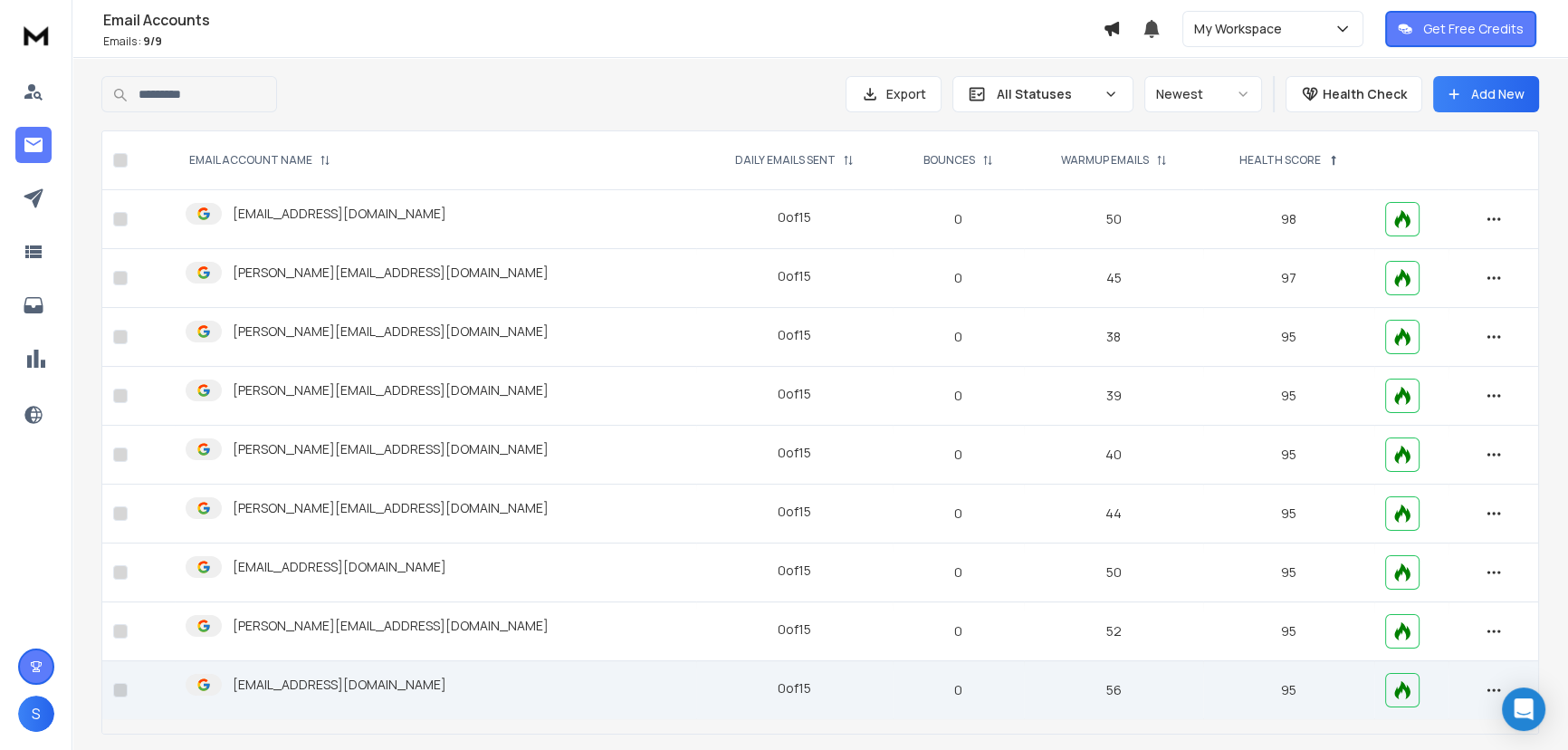
click at [1219, 688] on td "95" at bounding box center [1288, 689] width 171 height 59
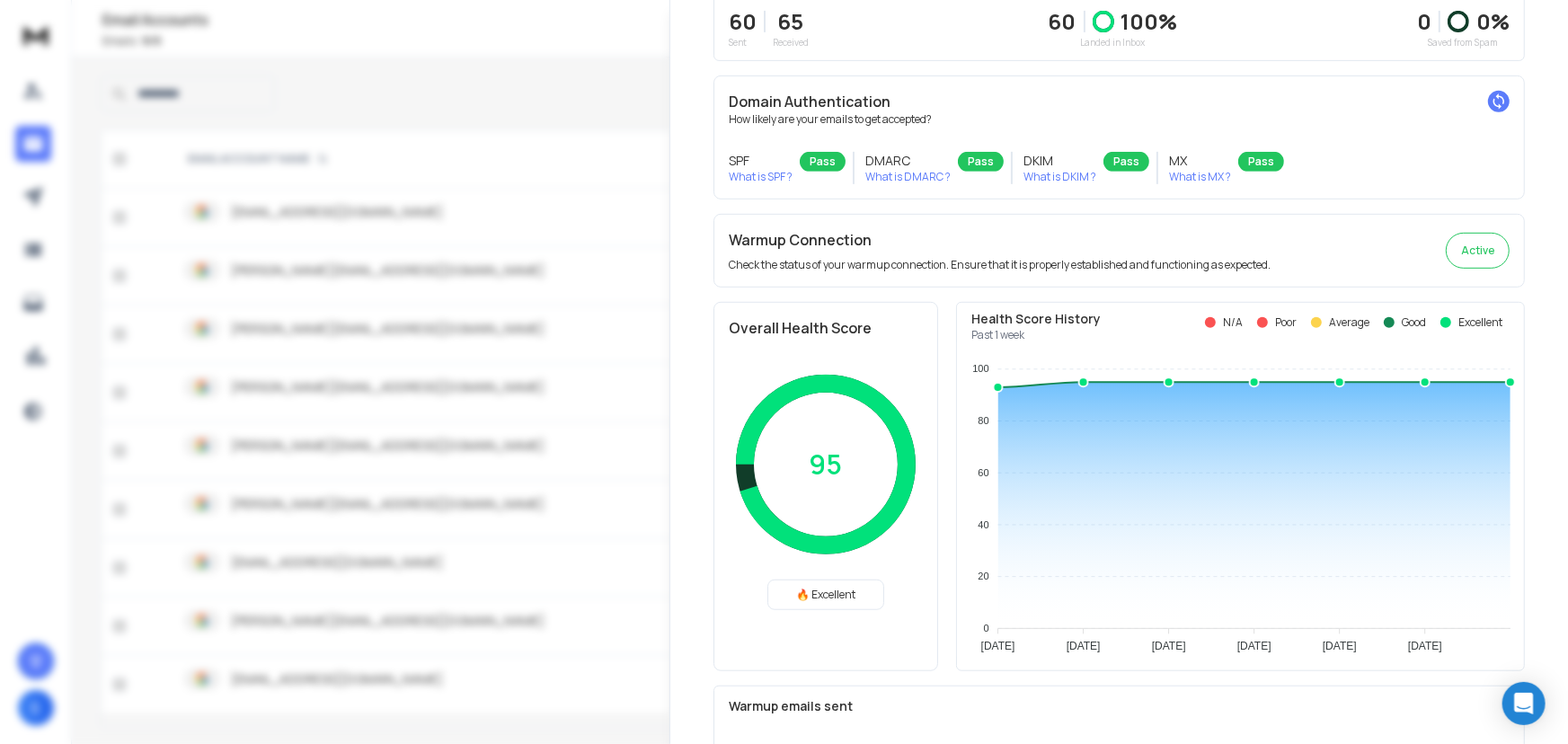
scroll to position [0, 0]
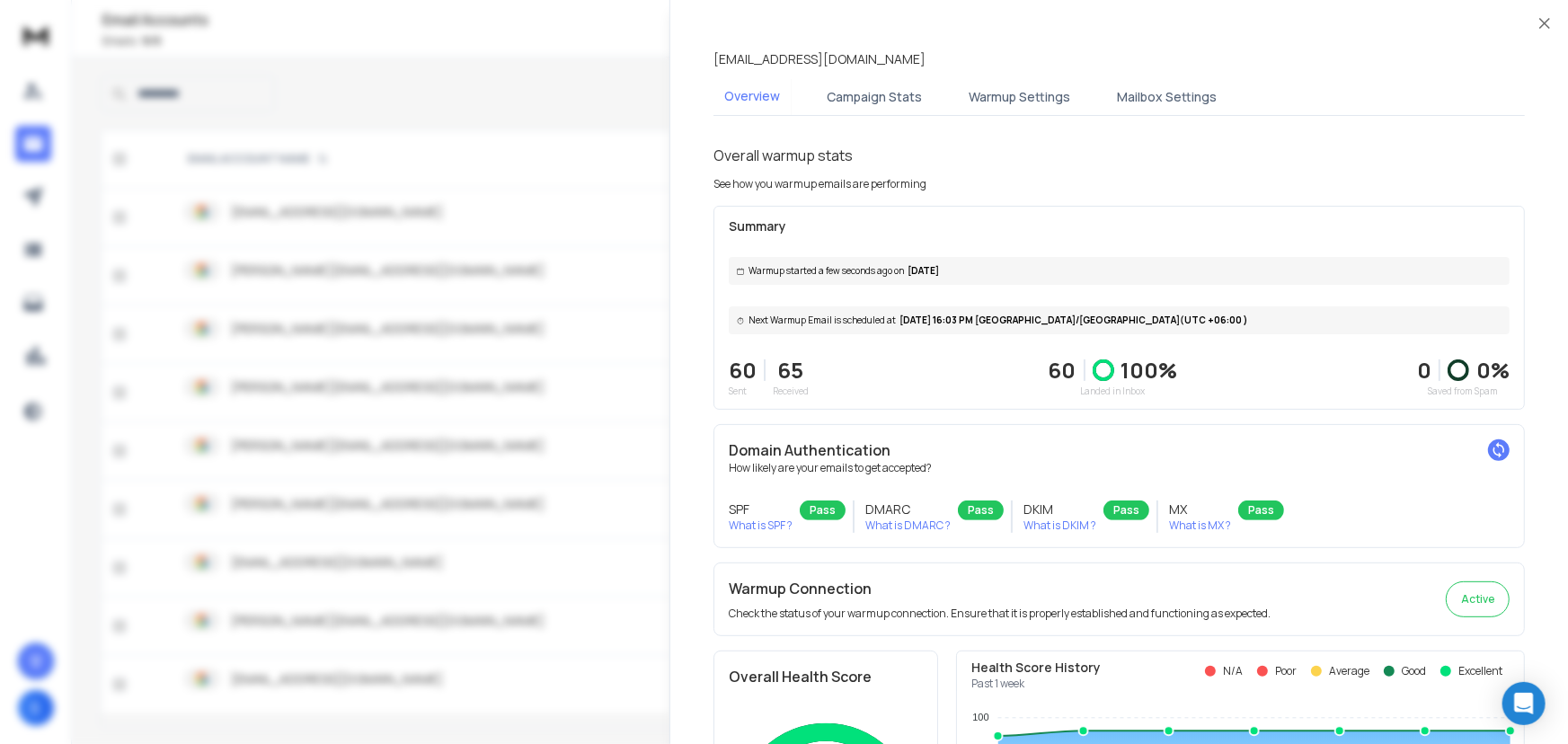
click at [588, 429] on div at bounding box center [784, 372] width 1568 height 744
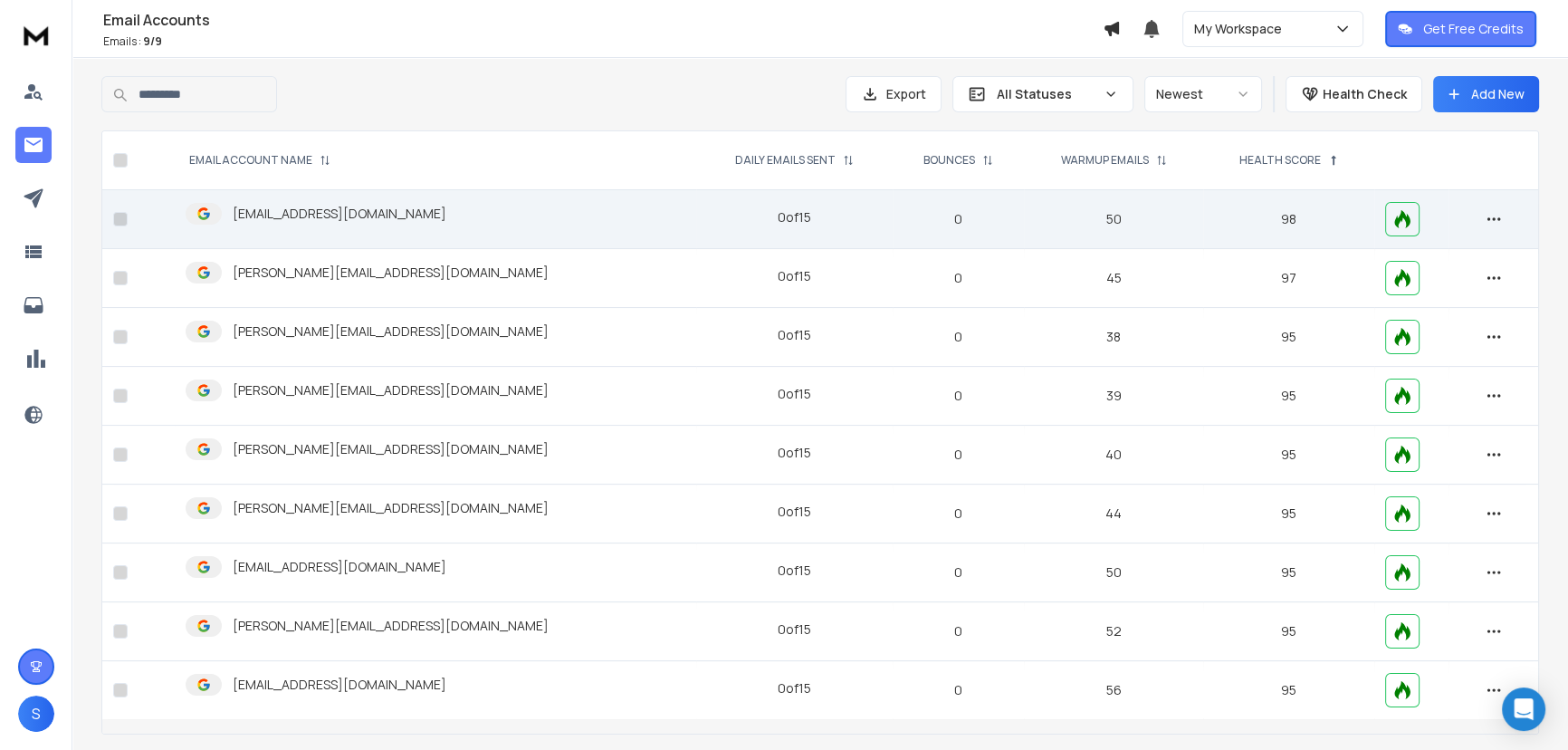
click at [1232, 235] on td "98" at bounding box center [1288, 219] width 171 height 59
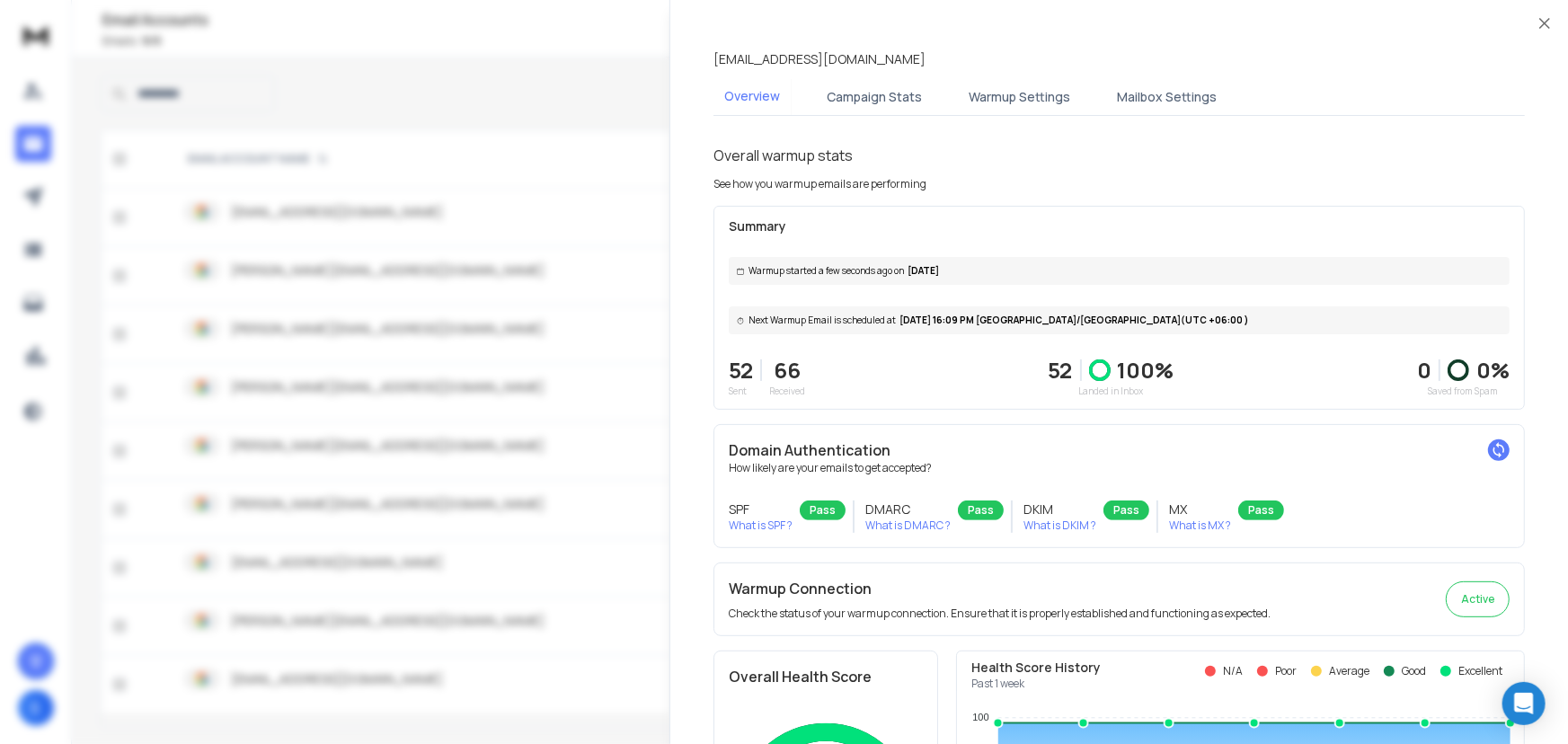
click at [435, 553] on div at bounding box center [784, 372] width 1568 height 744
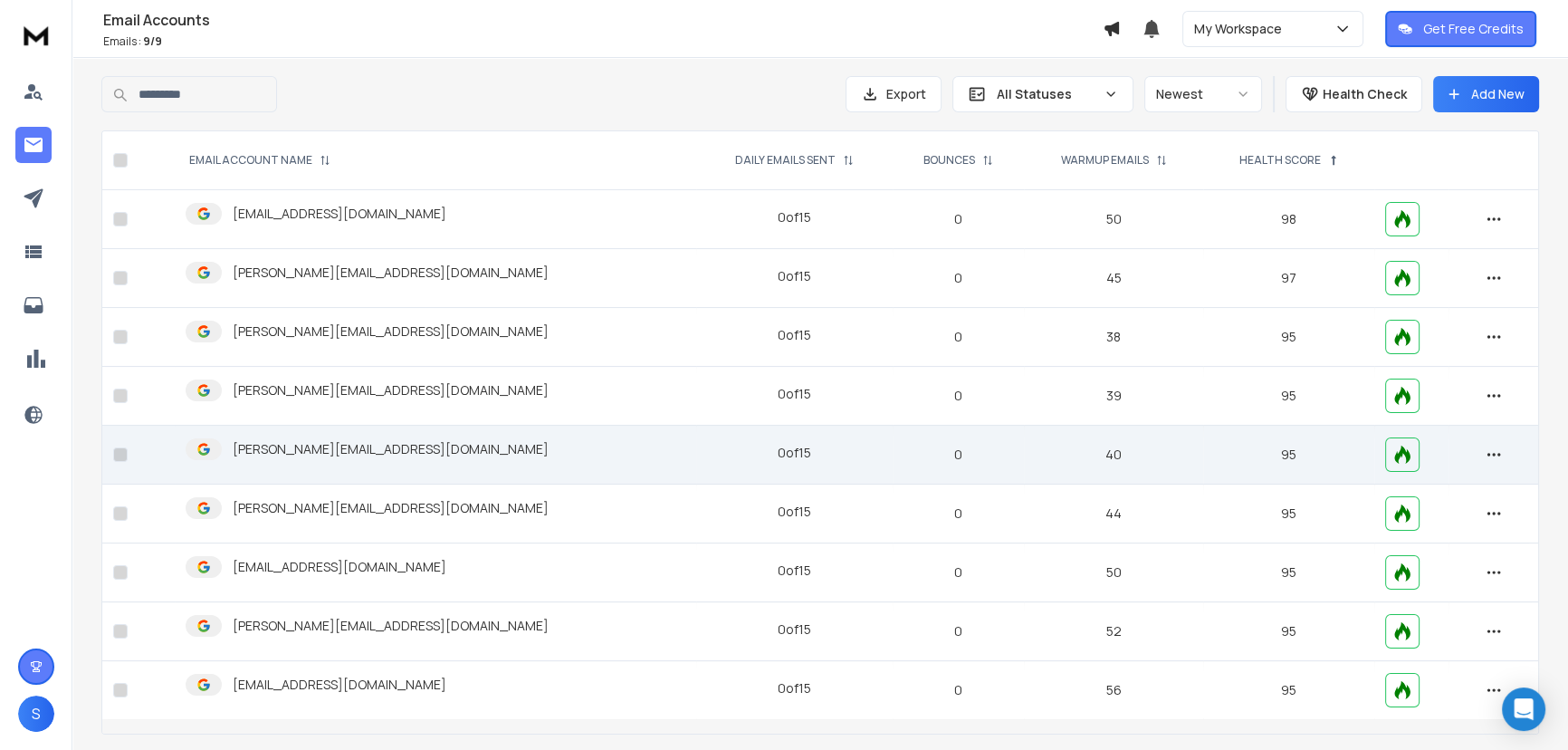
click at [929, 469] on td "0" at bounding box center [958, 455] width 131 height 59
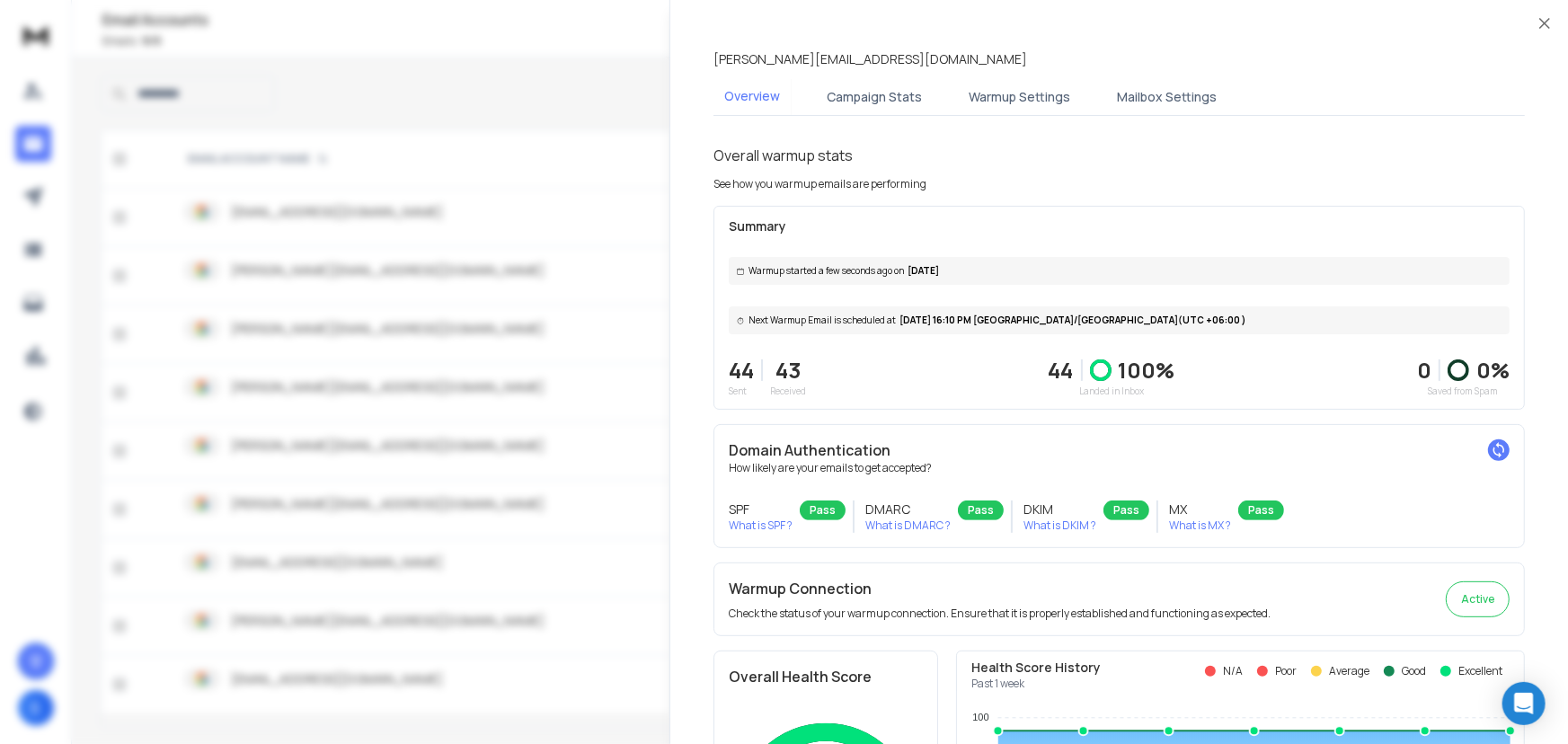
click at [338, 518] on div at bounding box center [784, 372] width 1568 height 744
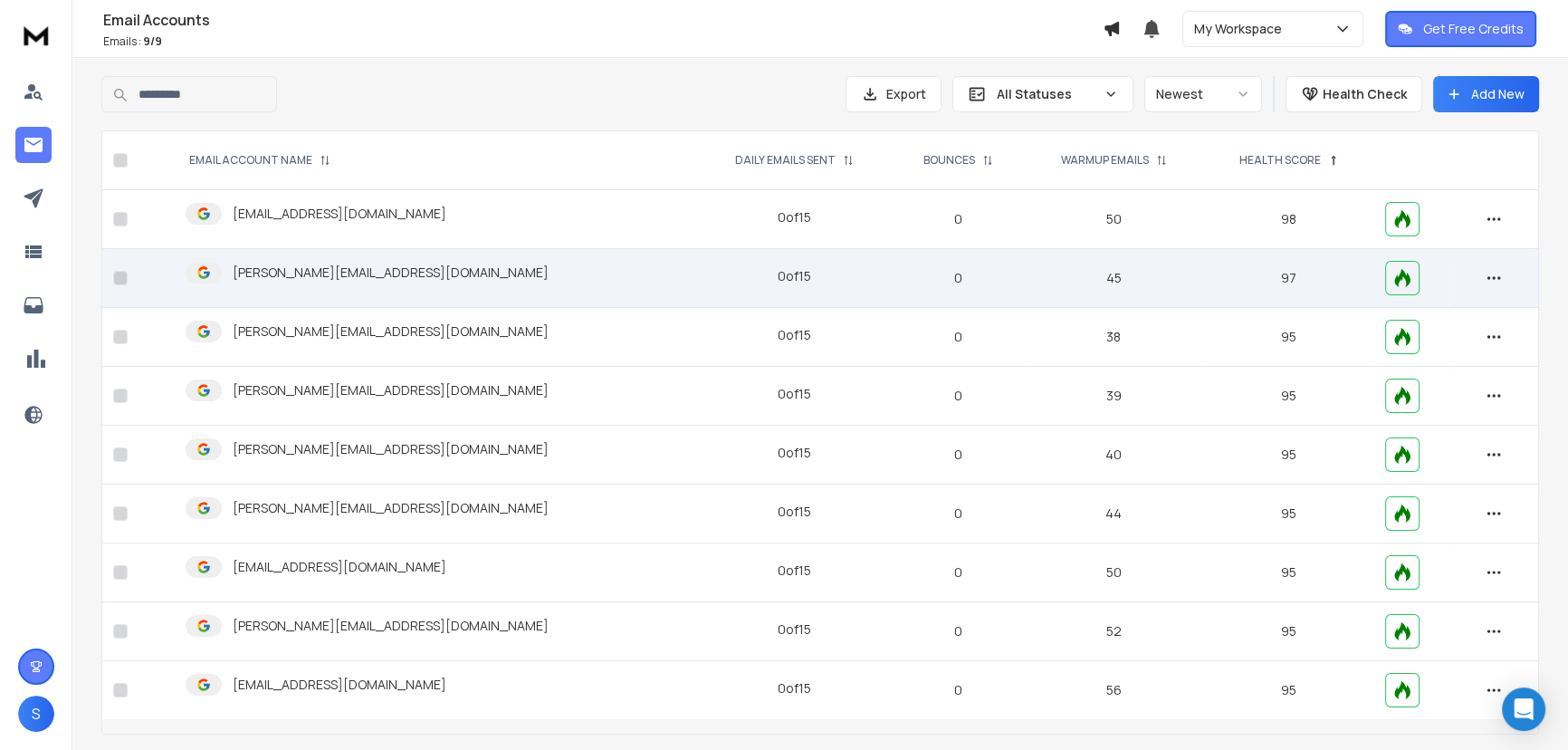
click at [388, 284] on td "[PERSON_NAME][EMAIL_ADDRESS][DOMAIN_NAME]" at bounding box center [436, 278] width 522 height 59
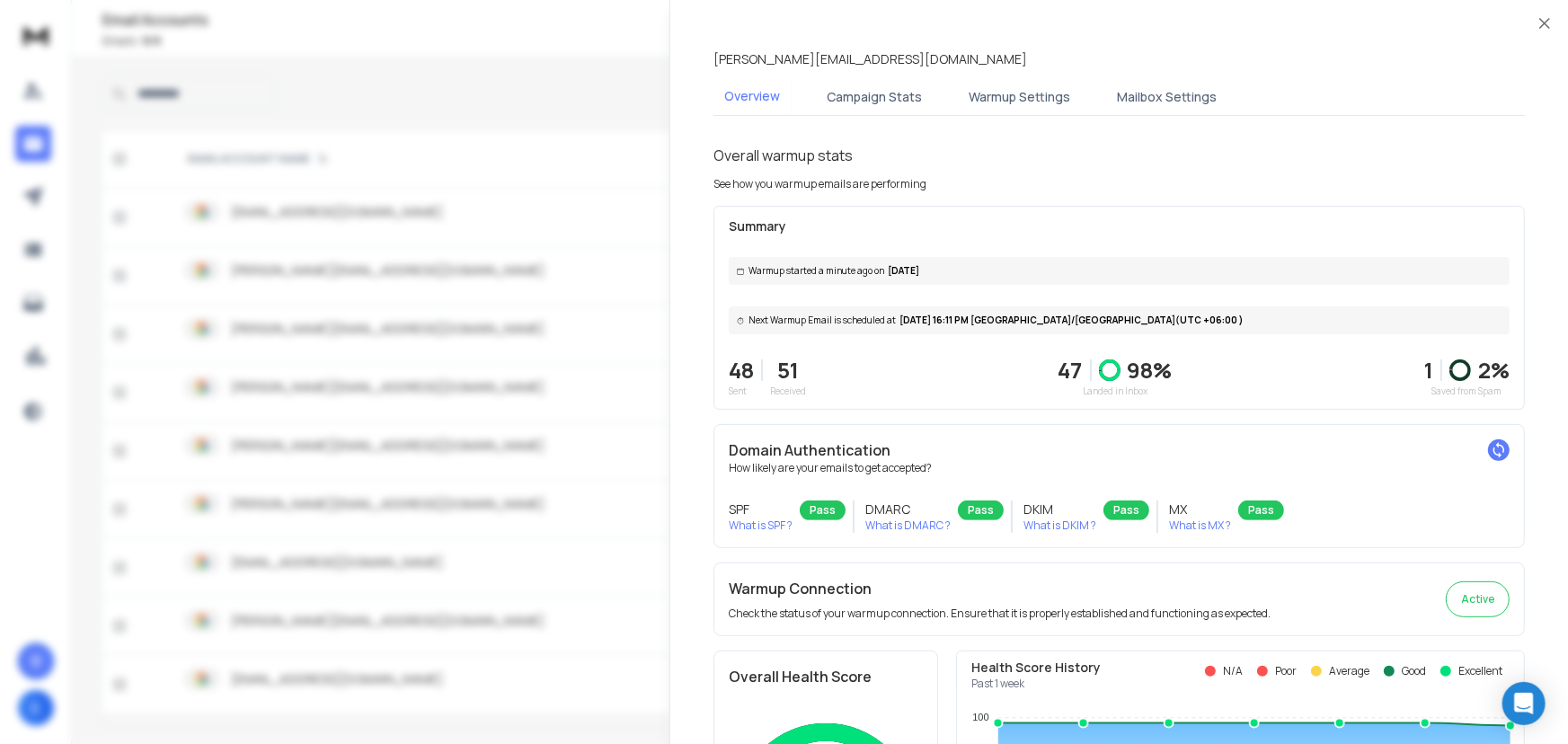
scroll to position [729, 0]
